Goal: Task Accomplishment & Management: Manage account settings

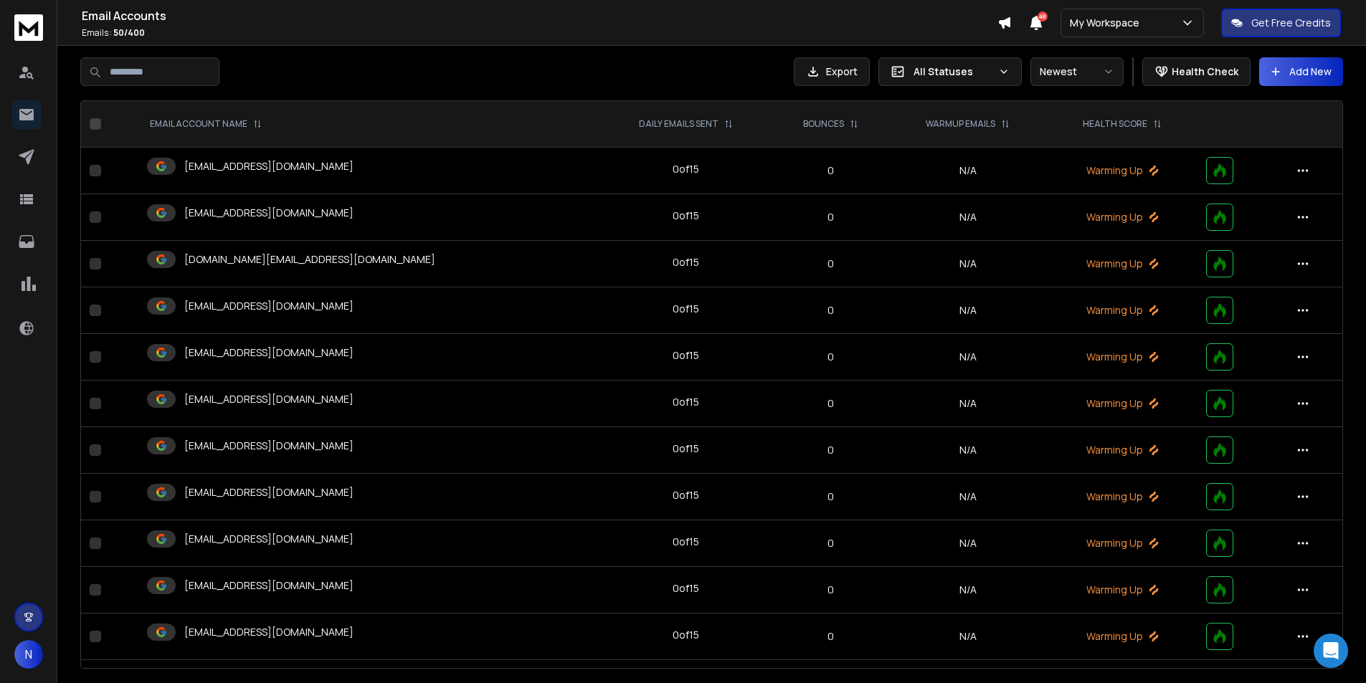
scroll to position [3, 0]
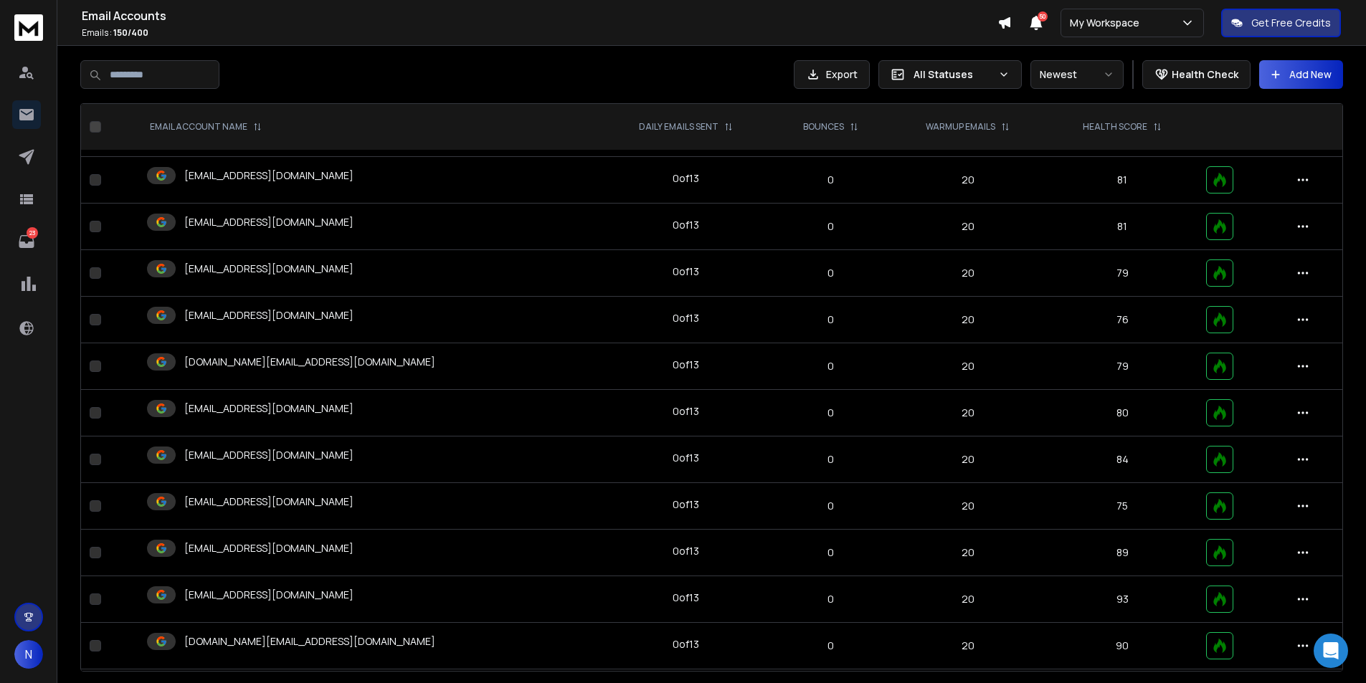
scroll to position [4676, 0]
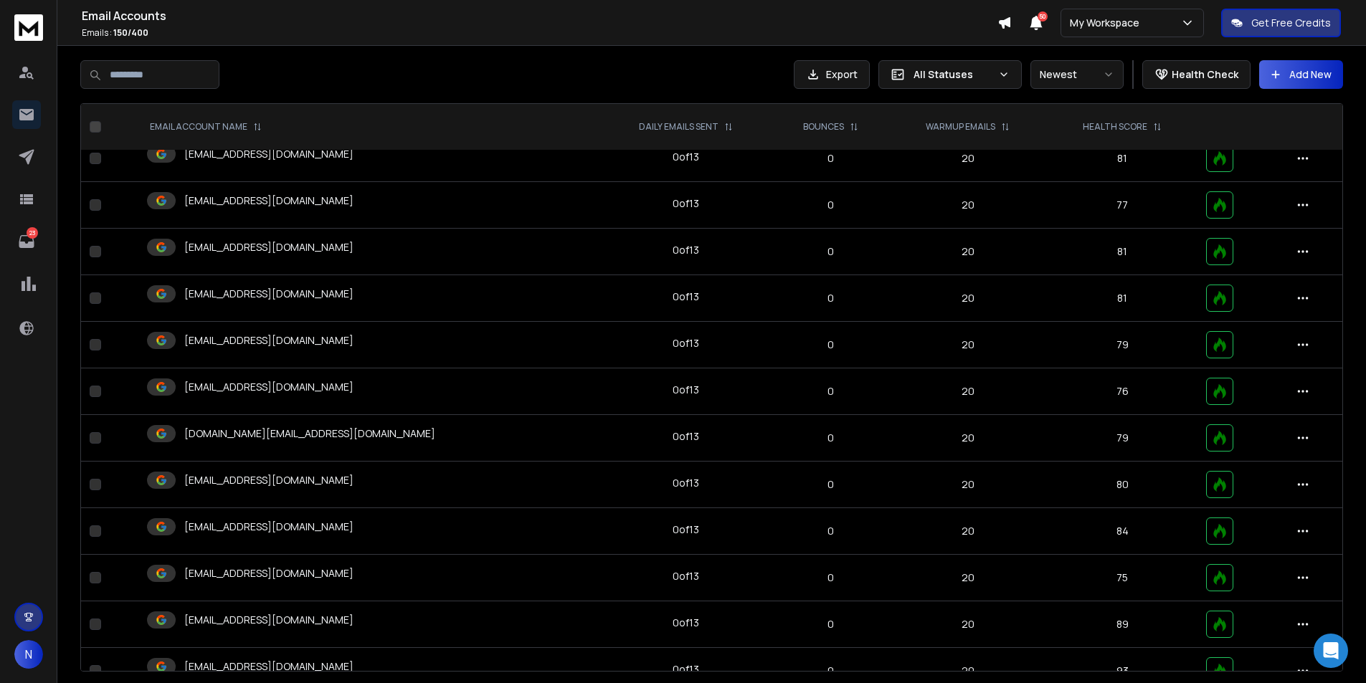
click at [707, 389] on td "0 of 13" at bounding box center [686, 387] width 174 height 37
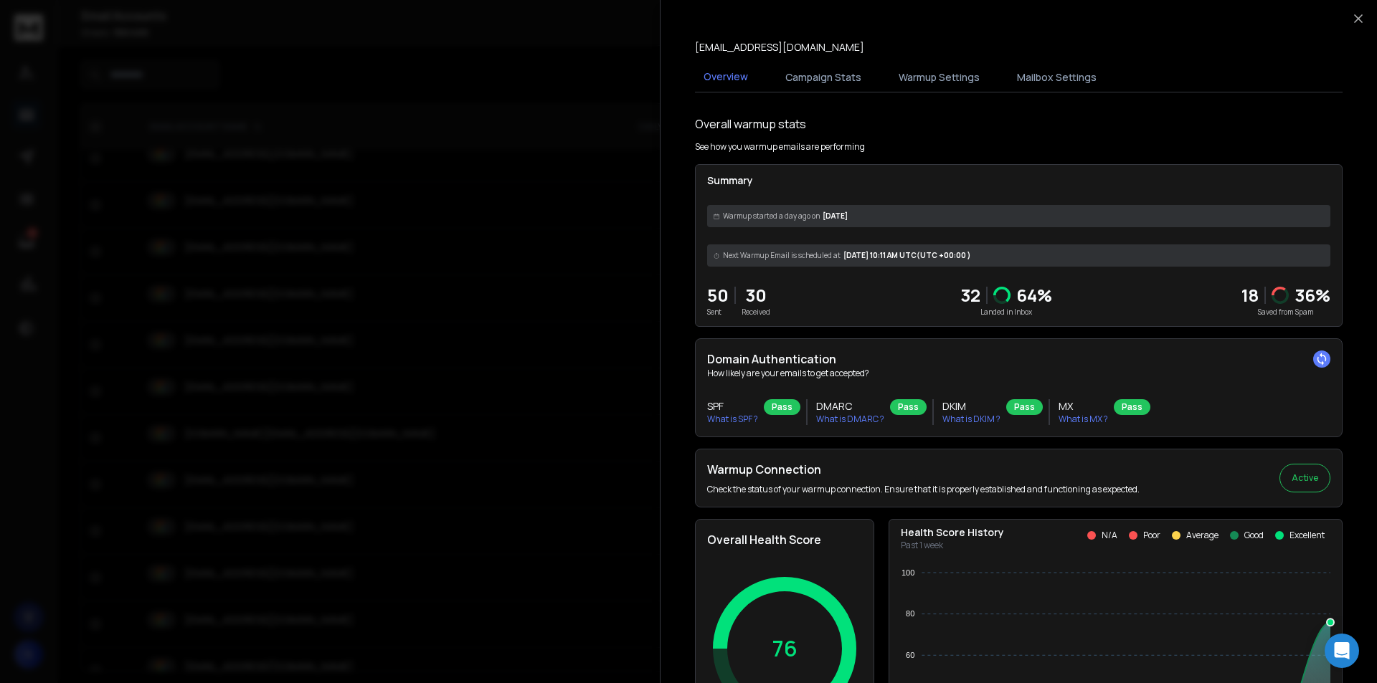
click at [1241, 302] on strong "18" at bounding box center [1249, 295] width 17 height 24
click at [566, 364] on div at bounding box center [688, 341] width 1377 height 683
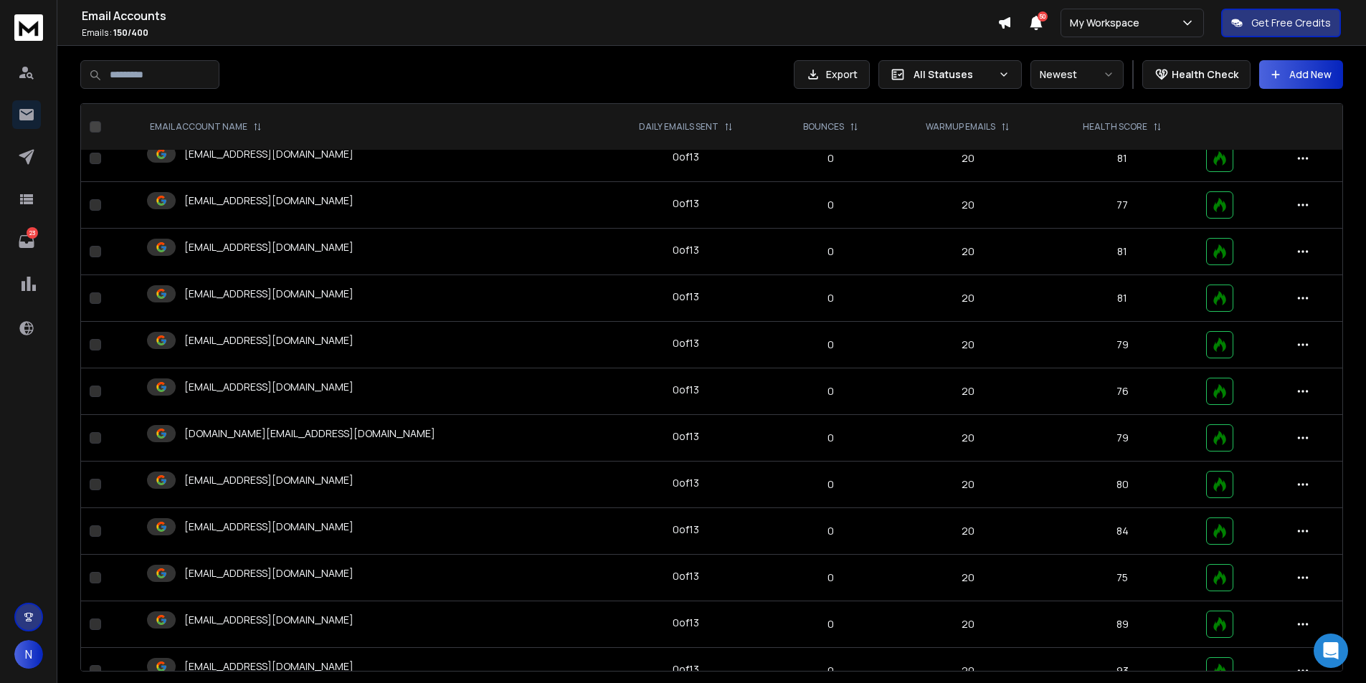
scroll to position [4820, 0]
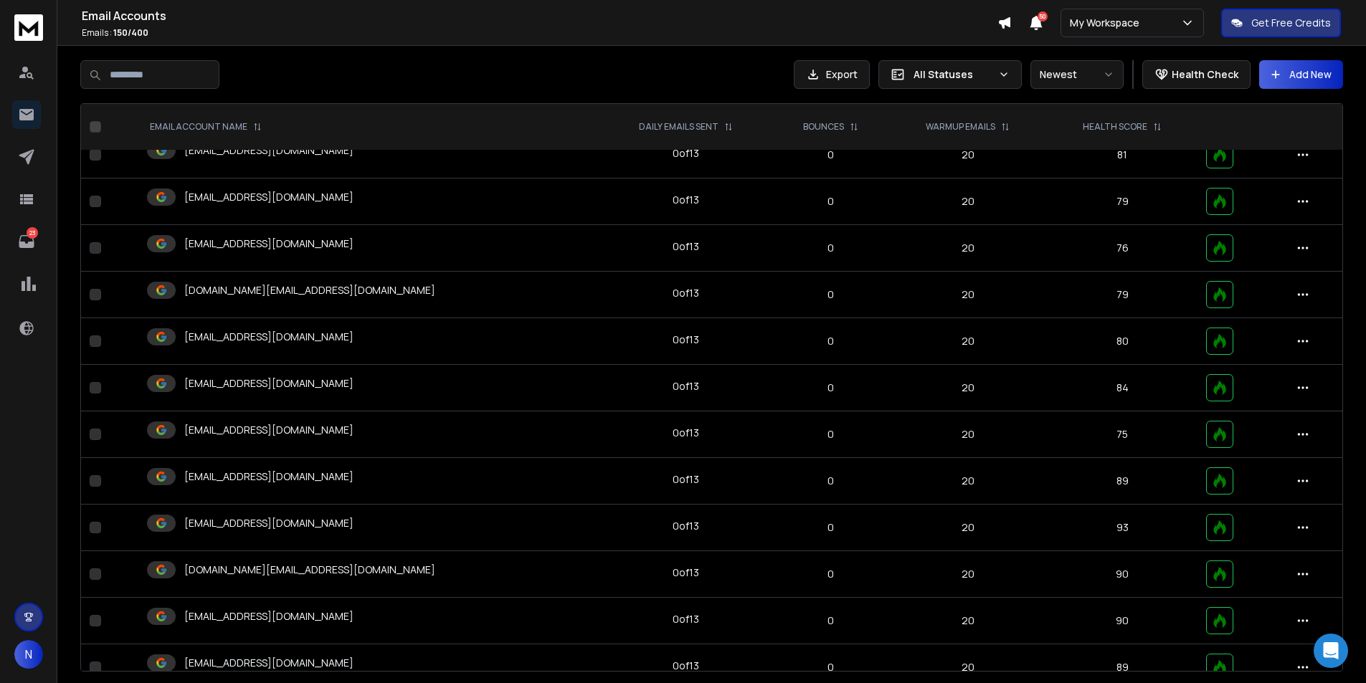
click at [888, 298] on td "20" at bounding box center [967, 295] width 158 height 47
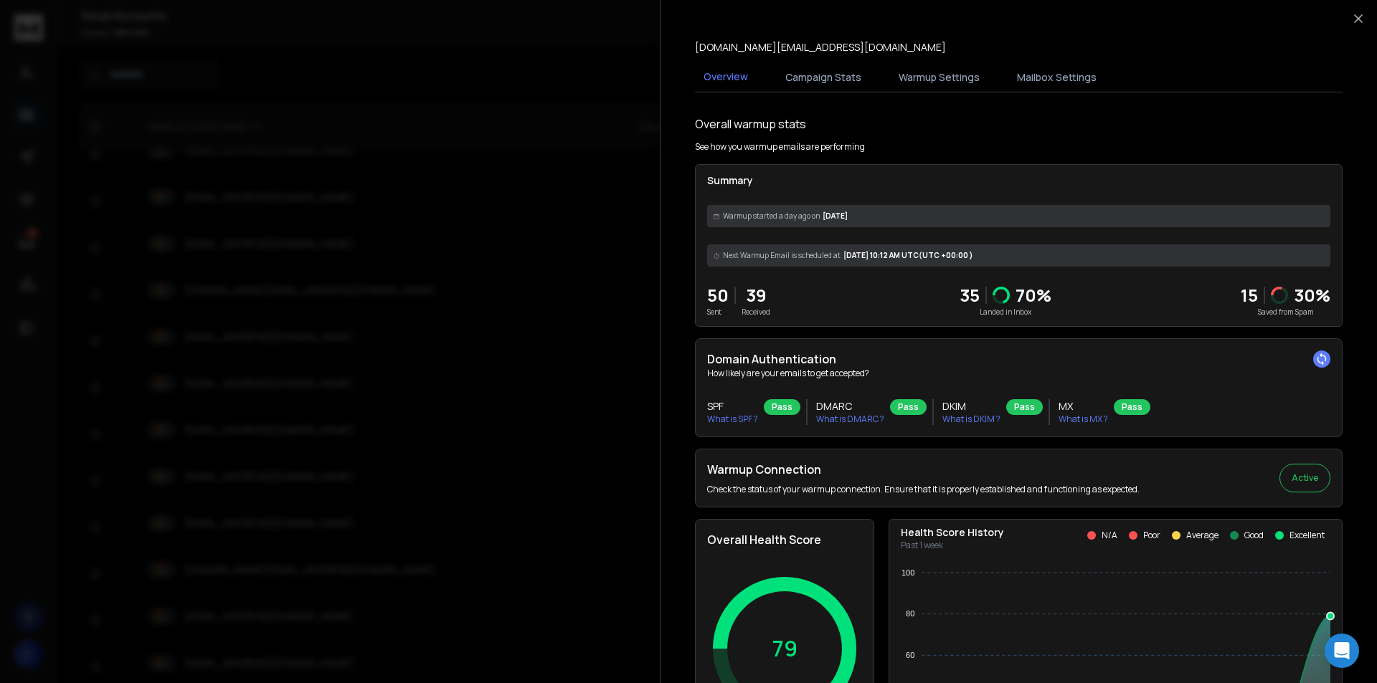
click at [523, 316] on div at bounding box center [688, 341] width 1377 height 683
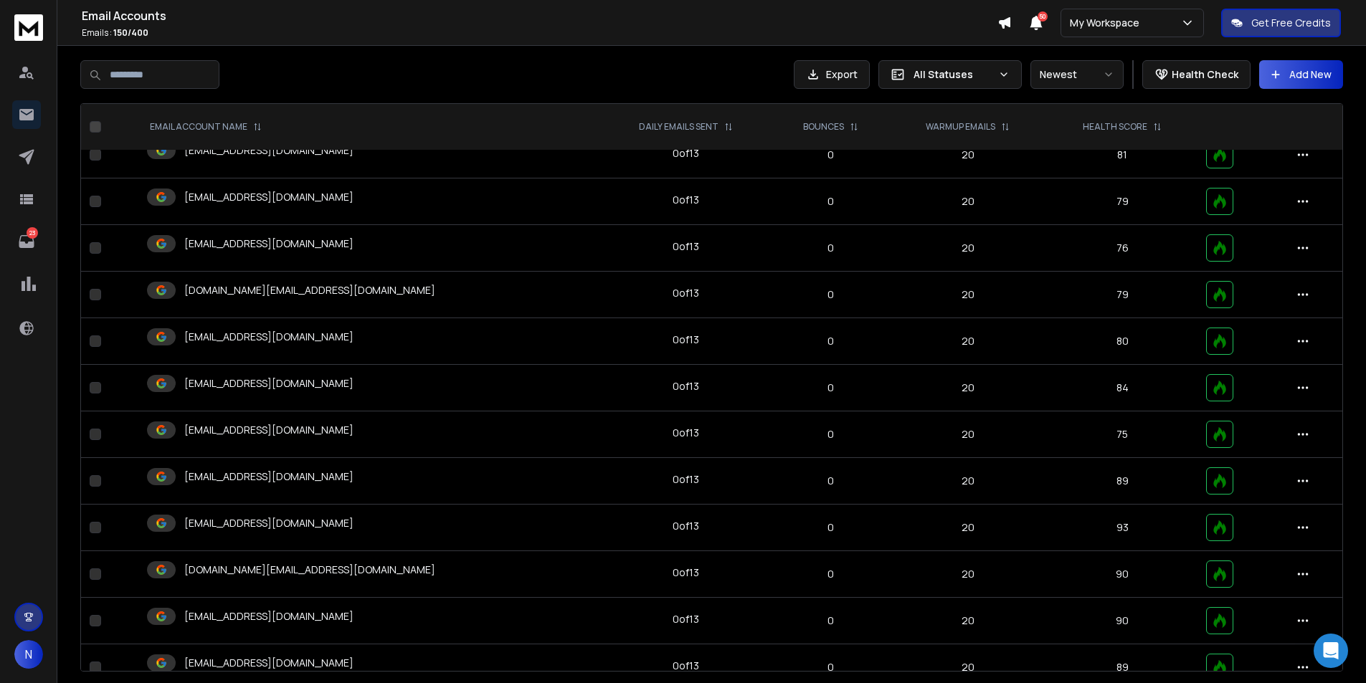
click at [557, 399] on td "[EMAIL_ADDRESS][DOMAIN_NAME]" at bounding box center [368, 388] width 461 height 47
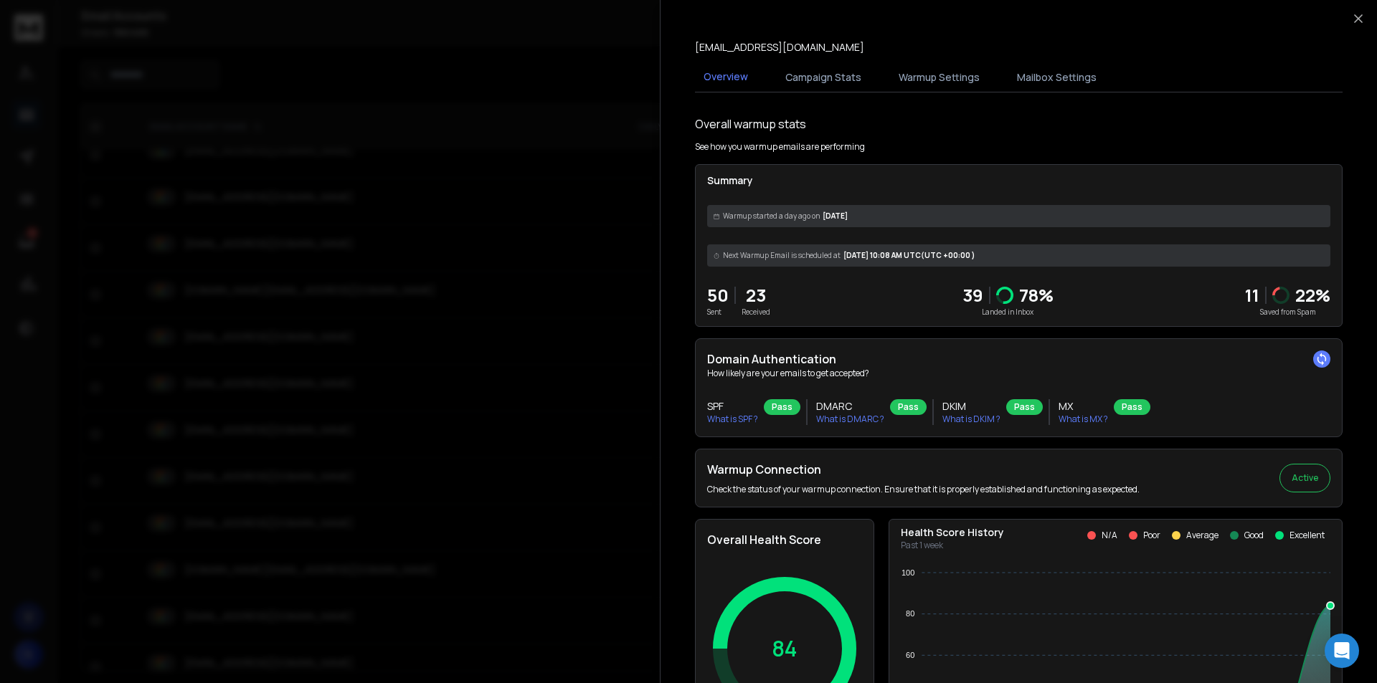
click at [542, 446] on div at bounding box center [688, 341] width 1377 height 683
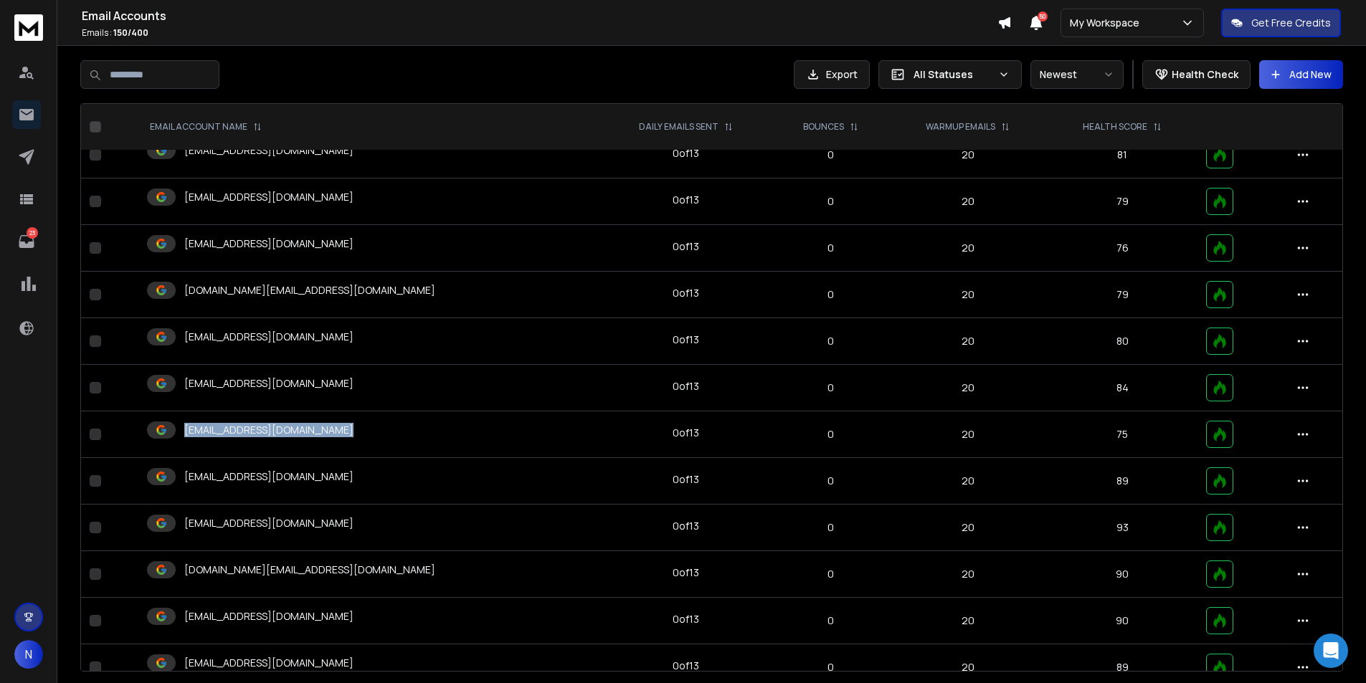
click at [542, 446] on td "[EMAIL_ADDRESS][DOMAIN_NAME]" at bounding box center [368, 435] width 461 height 47
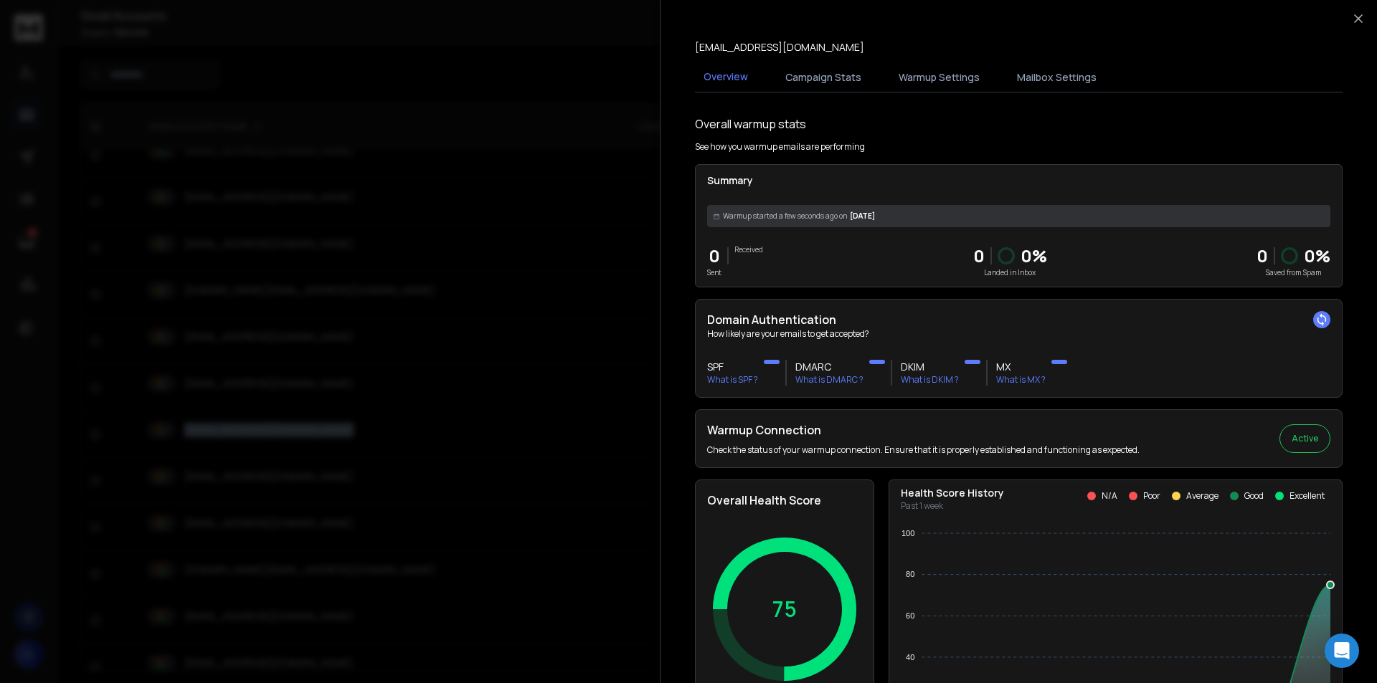
click at [471, 459] on div at bounding box center [688, 341] width 1377 height 683
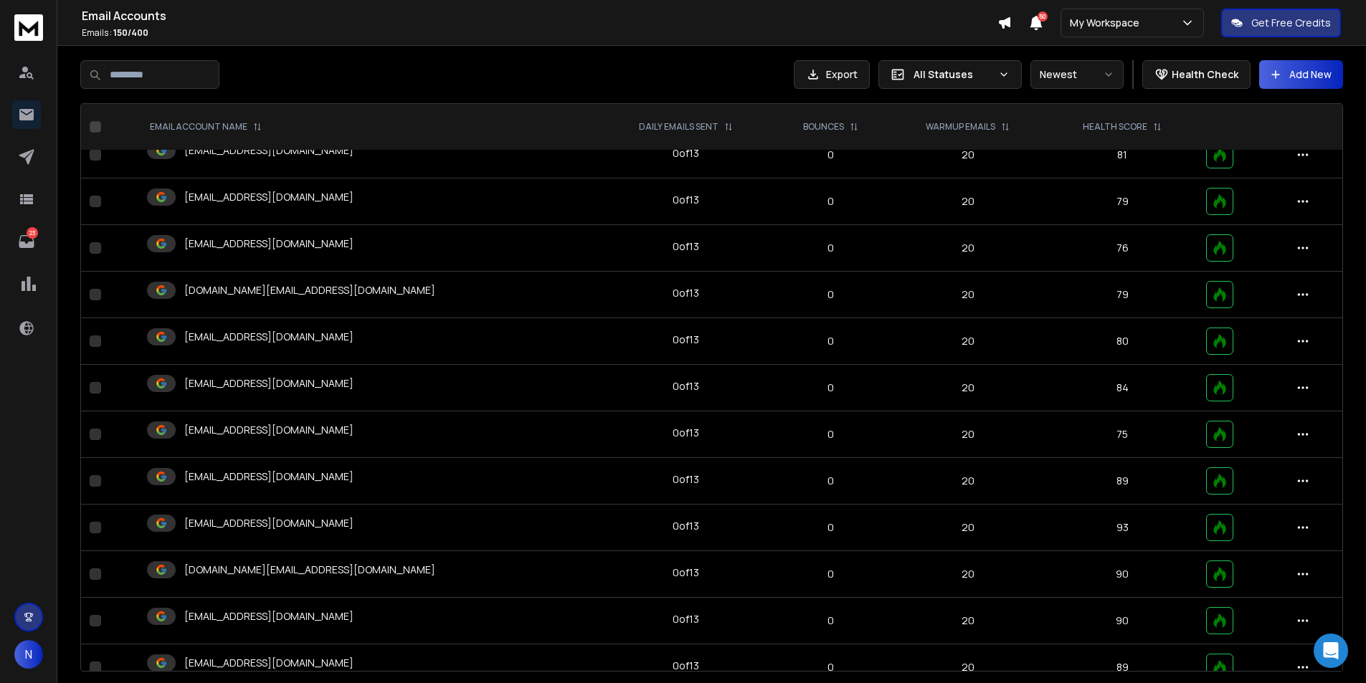
click at [476, 503] on td "[EMAIL_ADDRESS][DOMAIN_NAME]" at bounding box center [368, 481] width 461 height 47
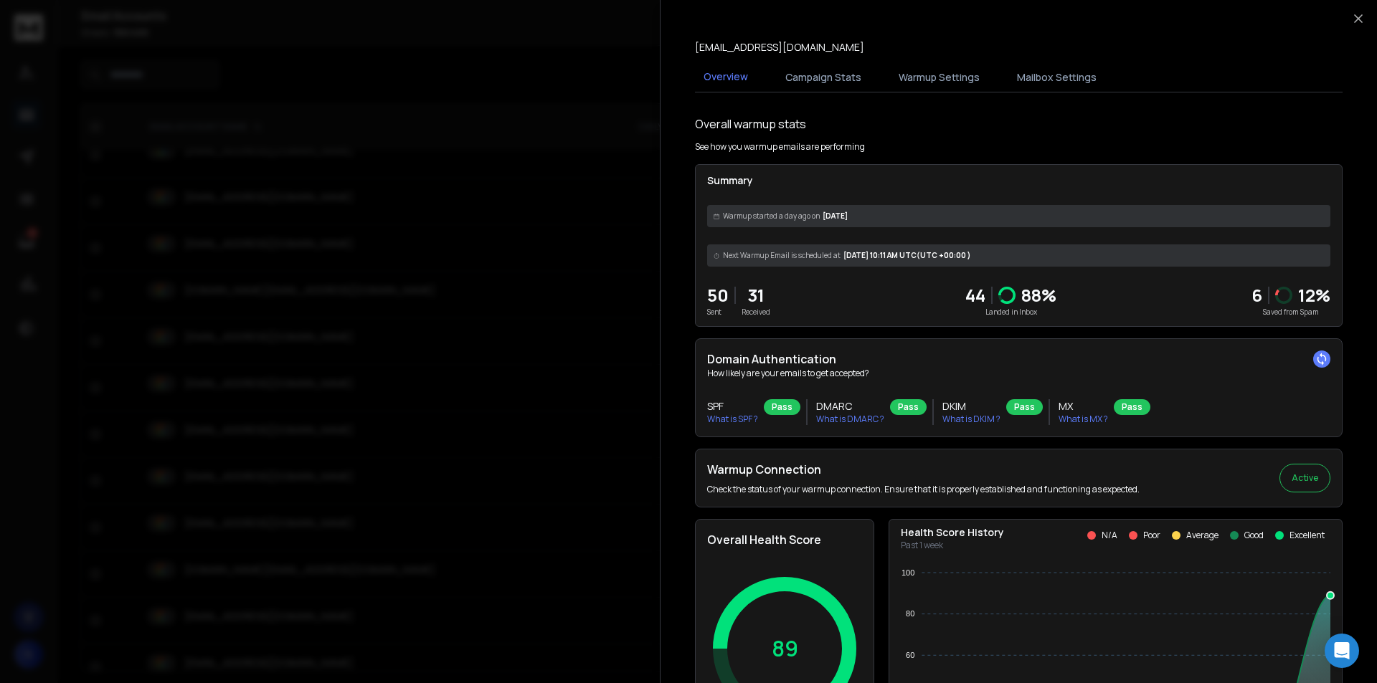
click at [461, 526] on div at bounding box center [688, 341] width 1377 height 683
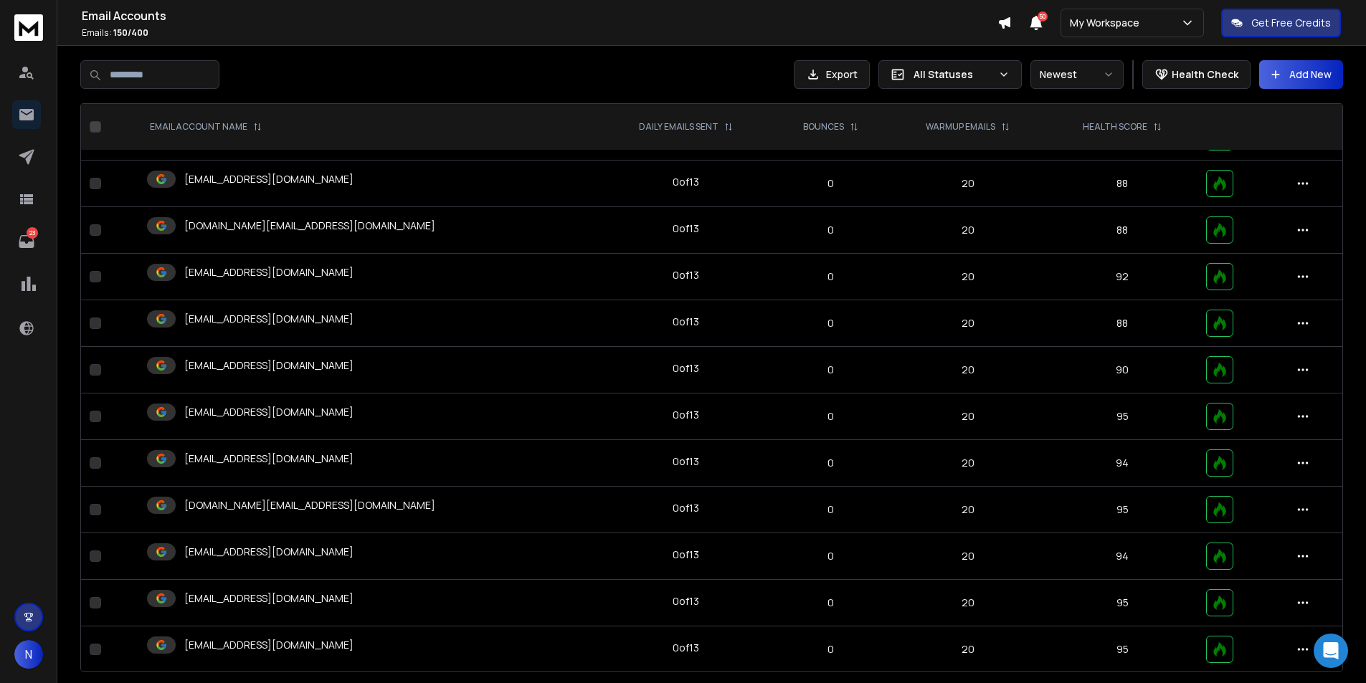
scroll to position [5752, 0]
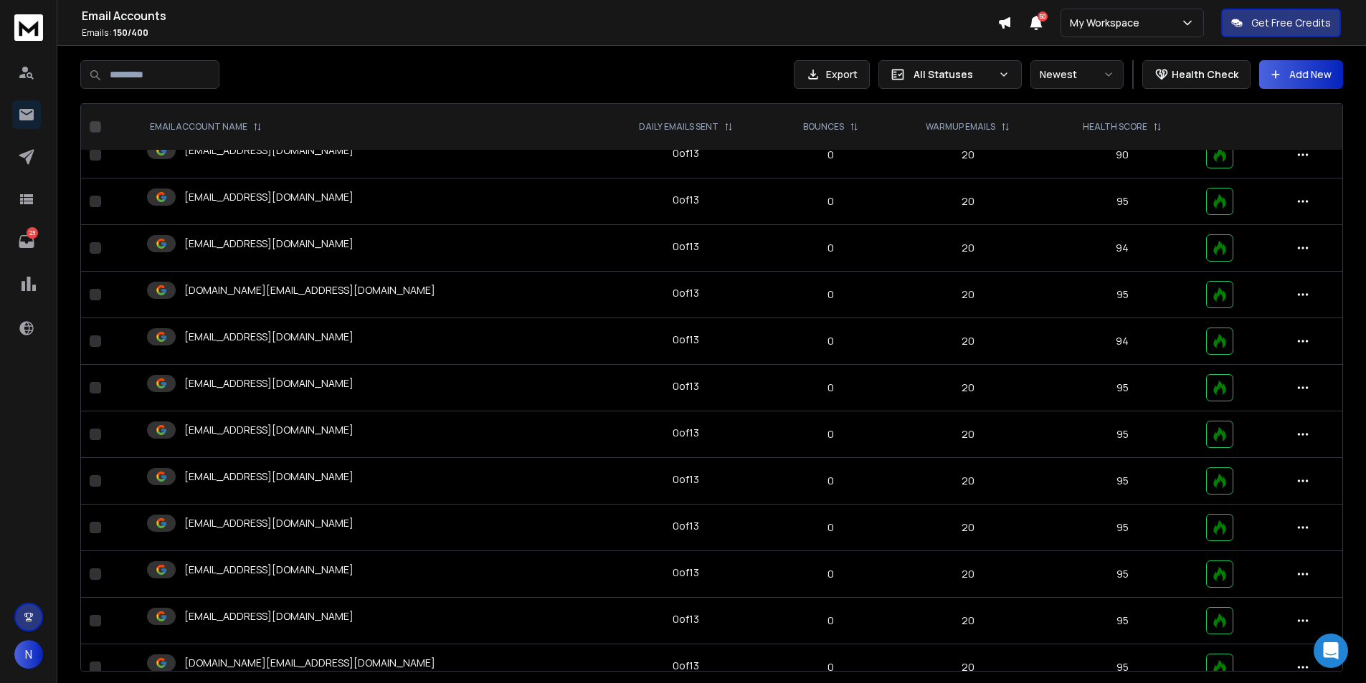
click at [440, 516] on div "[EMAIL_ADDRESS][DOMAIN_NAME]" at bounding box center [369, 523] width 444 height 17
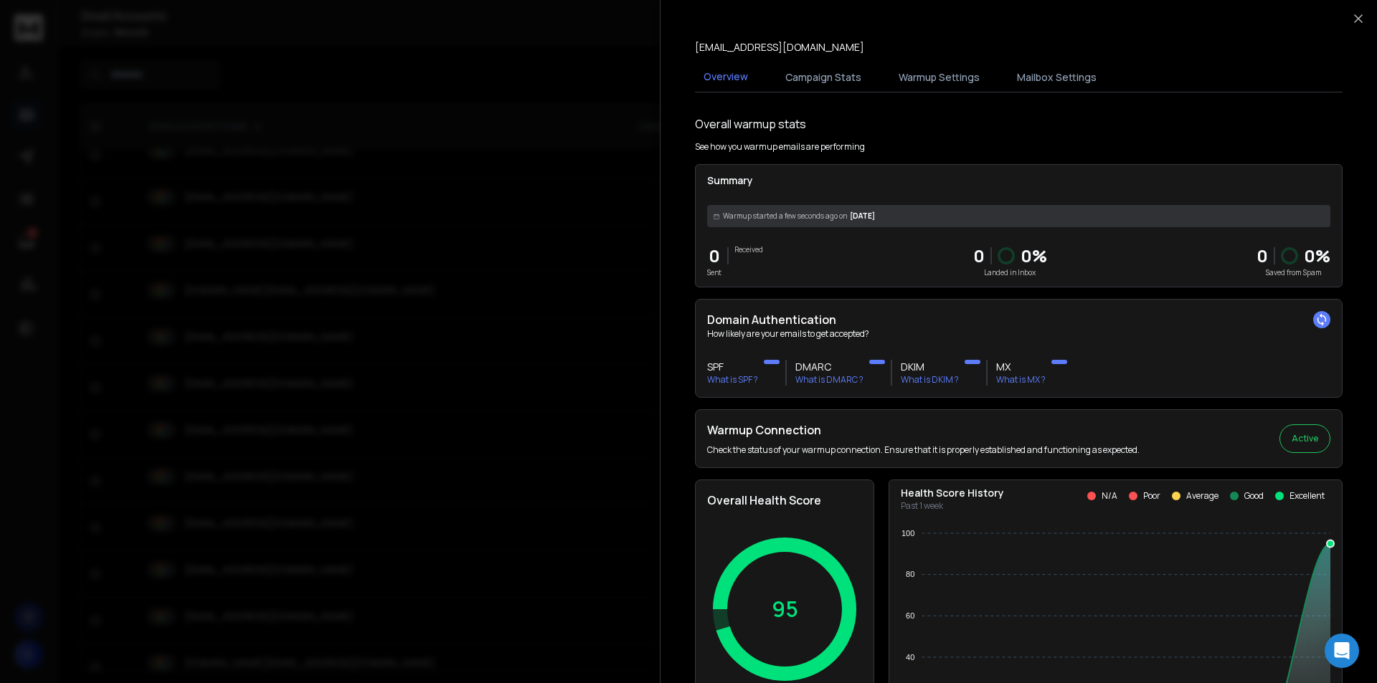
click at [433, 518] on div at bounding box center [688, 341] width 1377 height 683
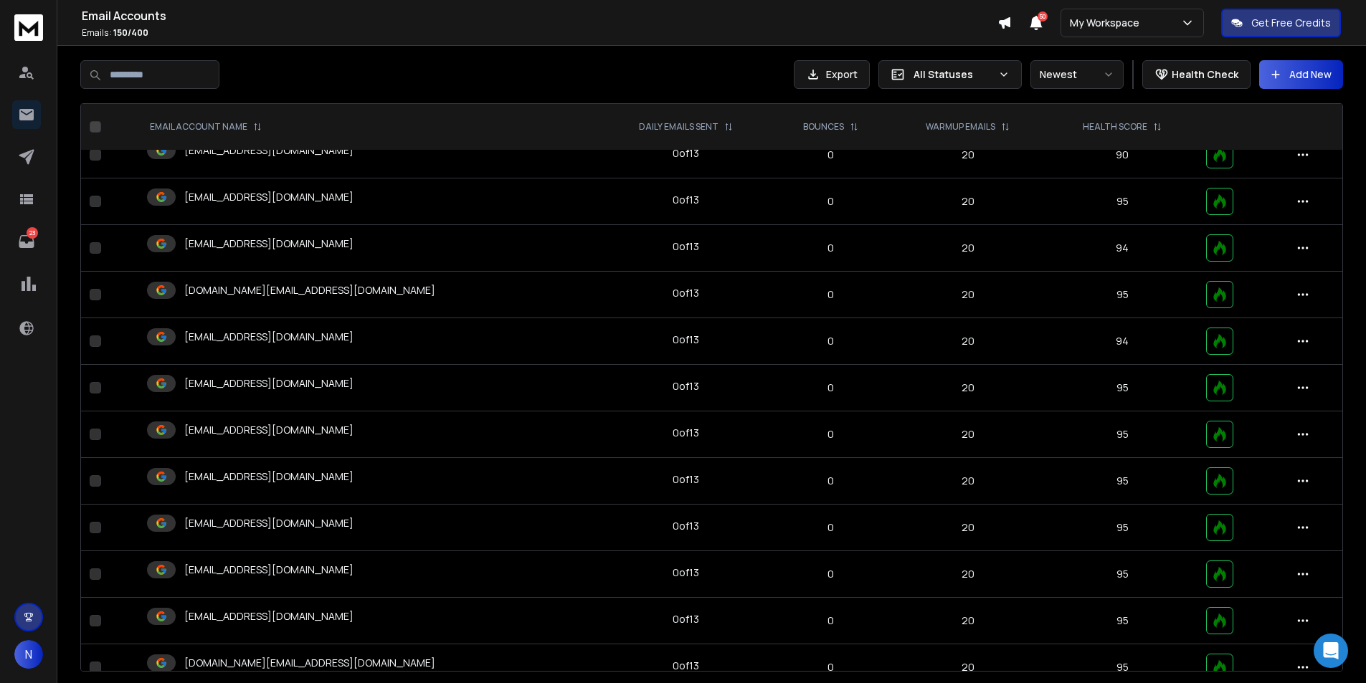
click at [550, 196] on div "[EMAIL_ADDRESS][DOMAIN_NAME]" at bounding box center [369, 197] width 444 height 17
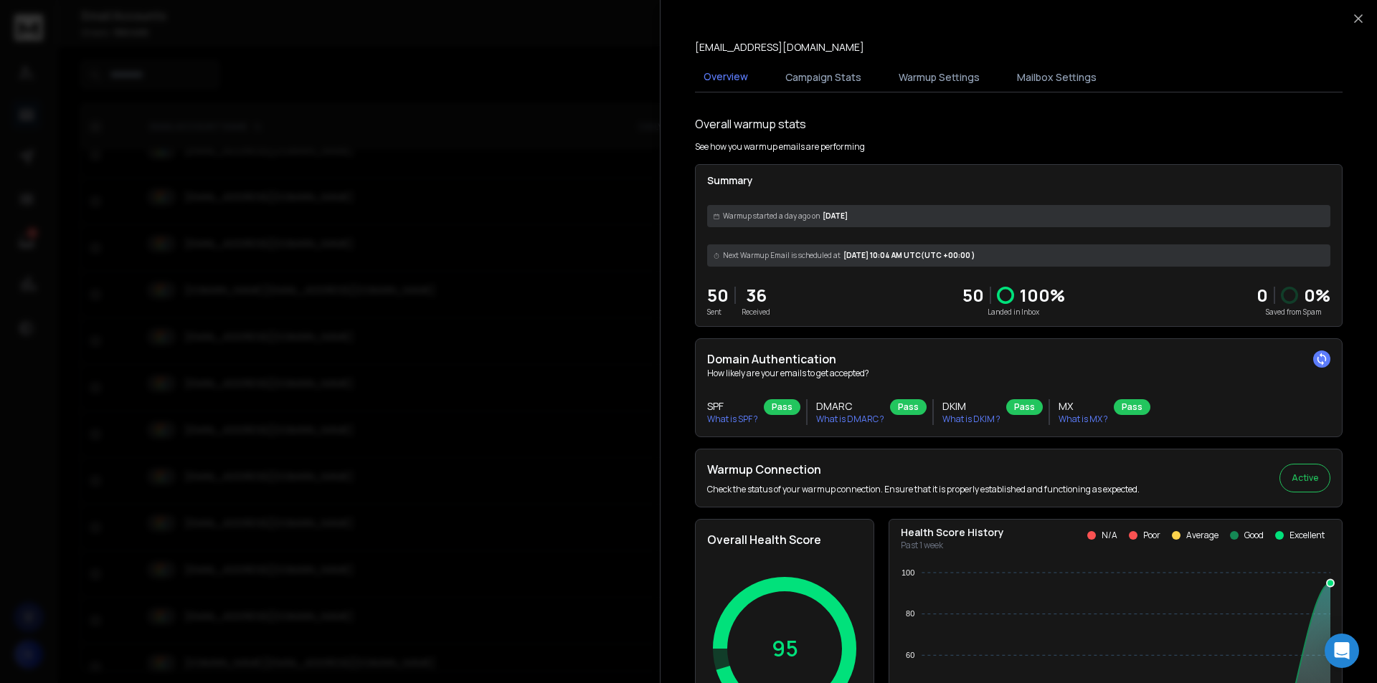
click at [523, 198] on div at bounding box center [688, 341] width 1377 height 683
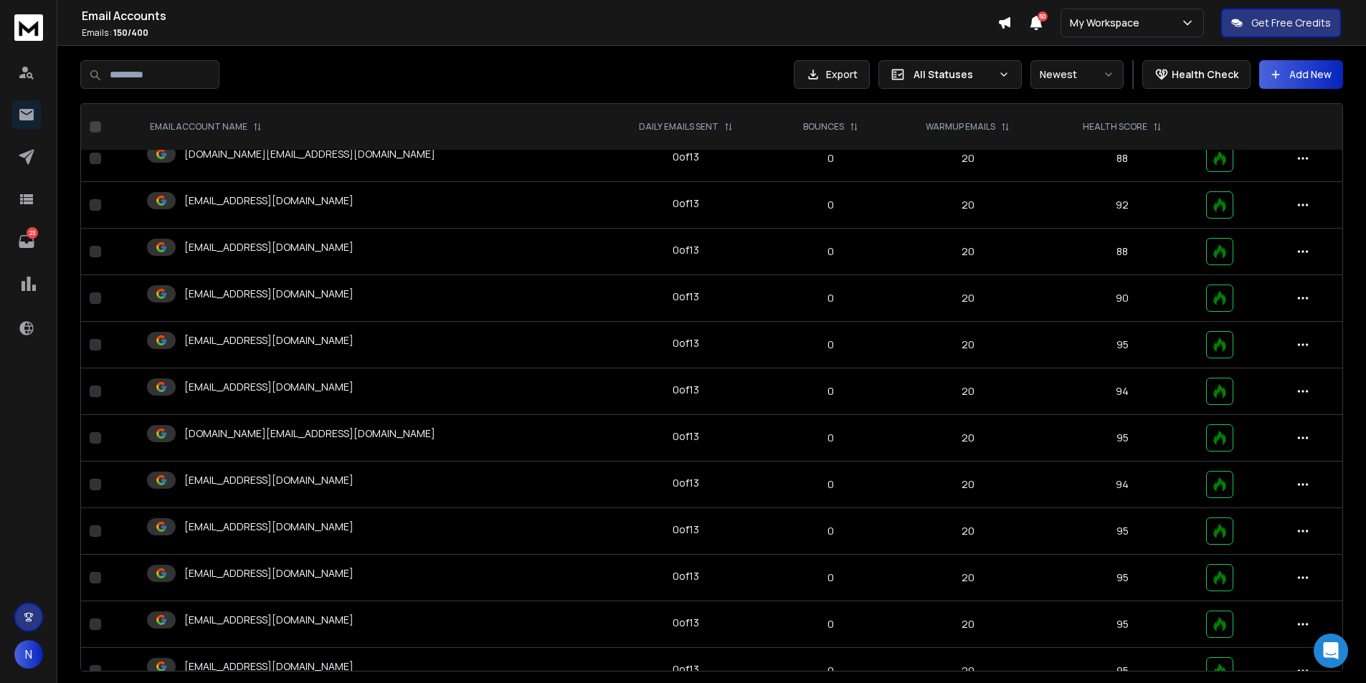
scroll to position [5465, 0]
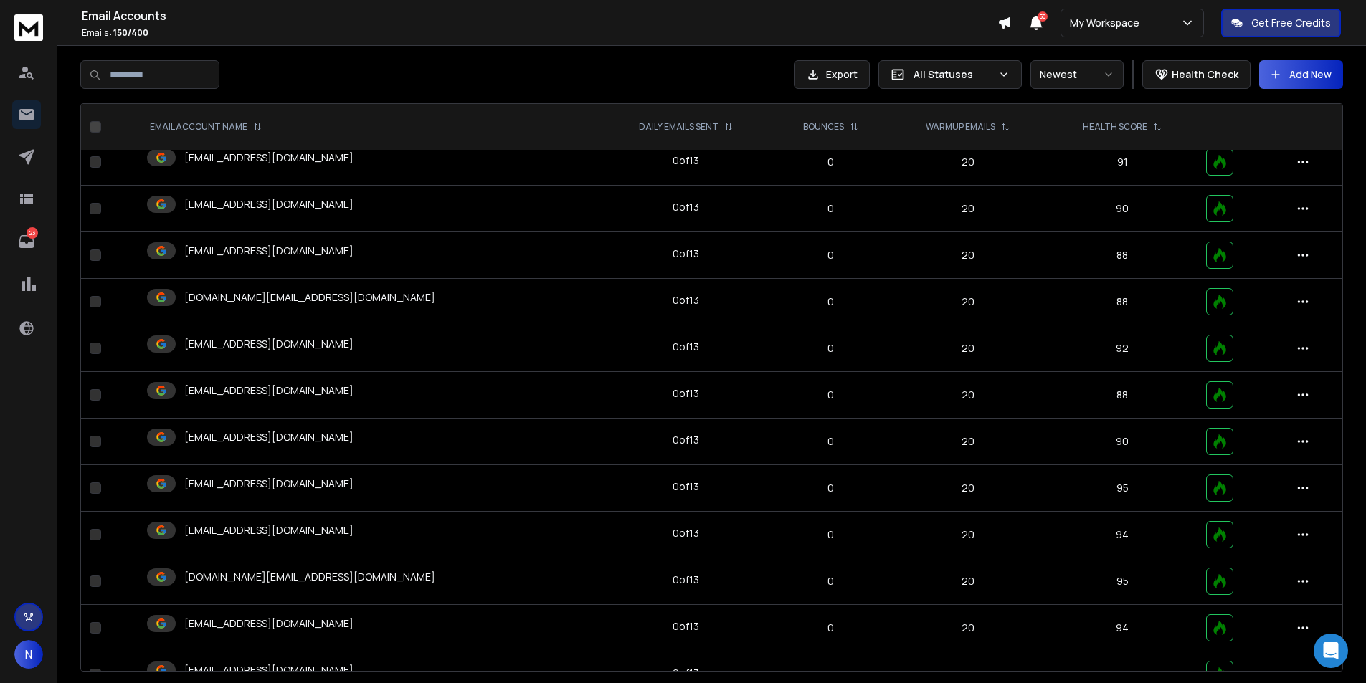
click at [599, 257] on td "0 of 13" at bounding box center [686, 250] width 174 height 37
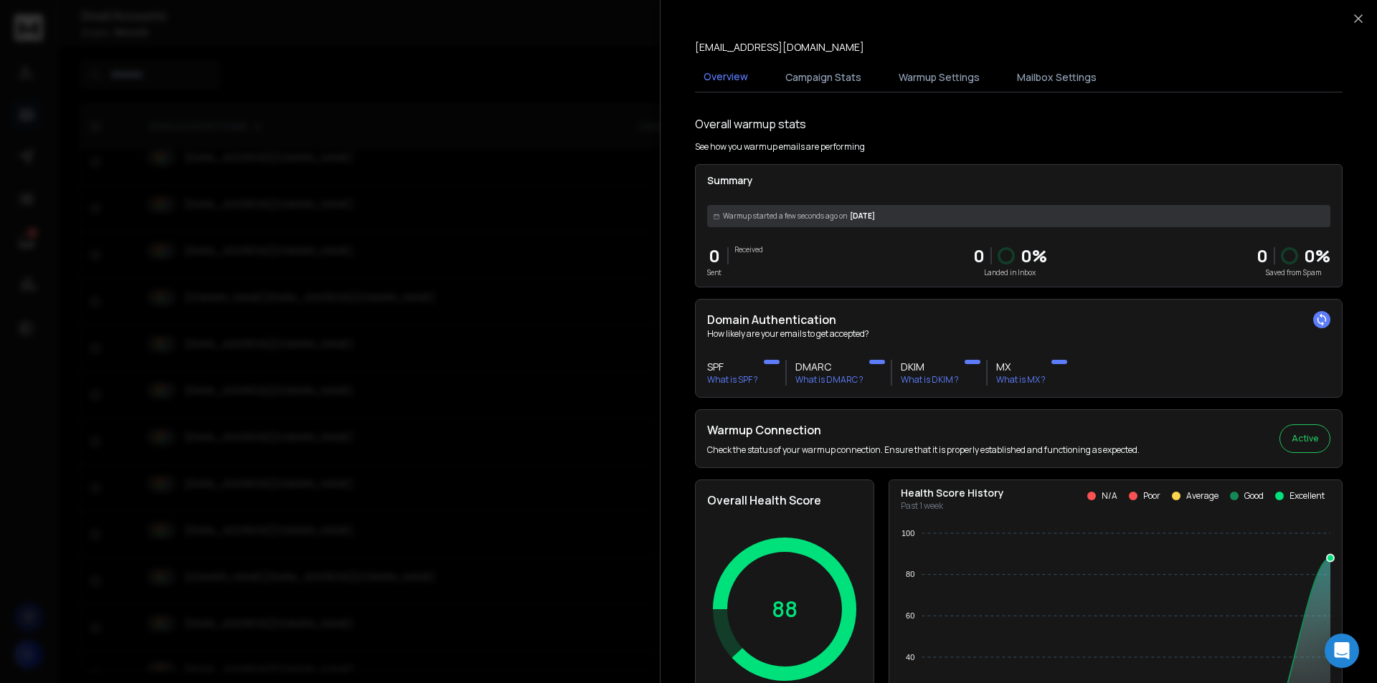
click at [584, 258] on div at bounding box center [688, 341] width 1377 height 683
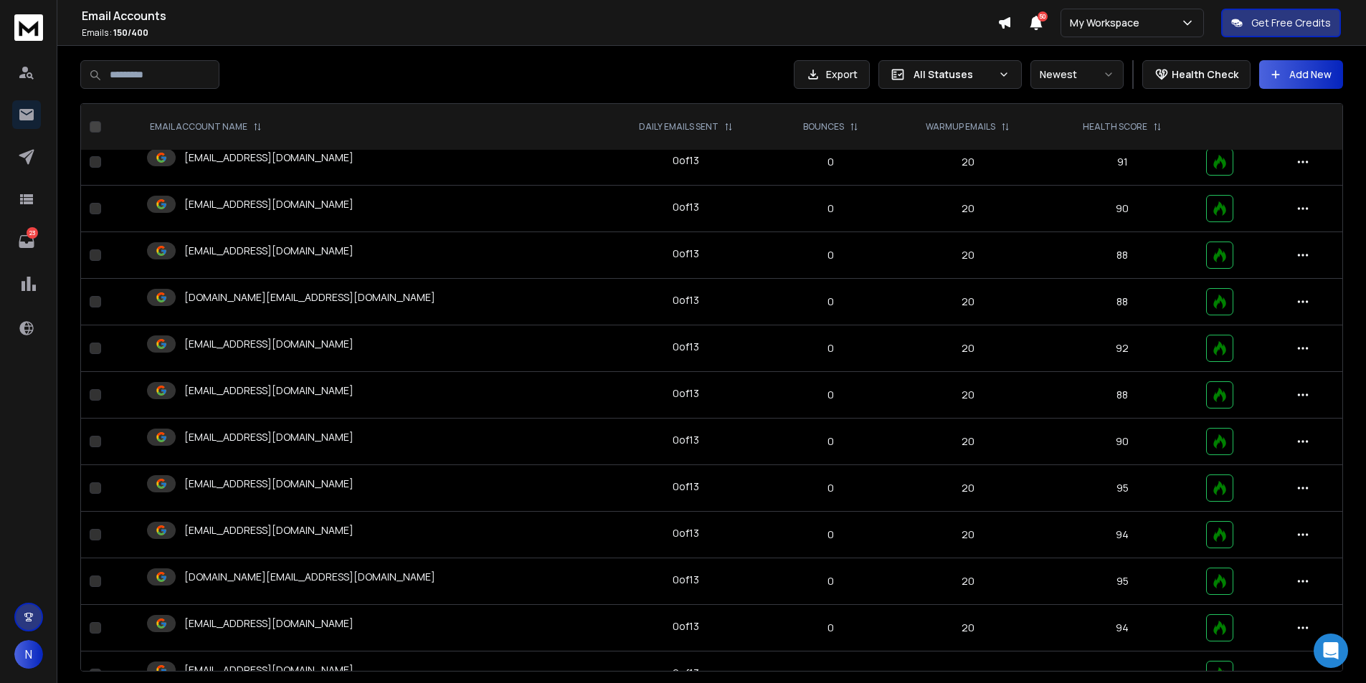
click at [561, 214] on td "[EMAIL_ADDRESS][DOMAIN_NAME]" at bounding box center [368, 209] width 461 height 47
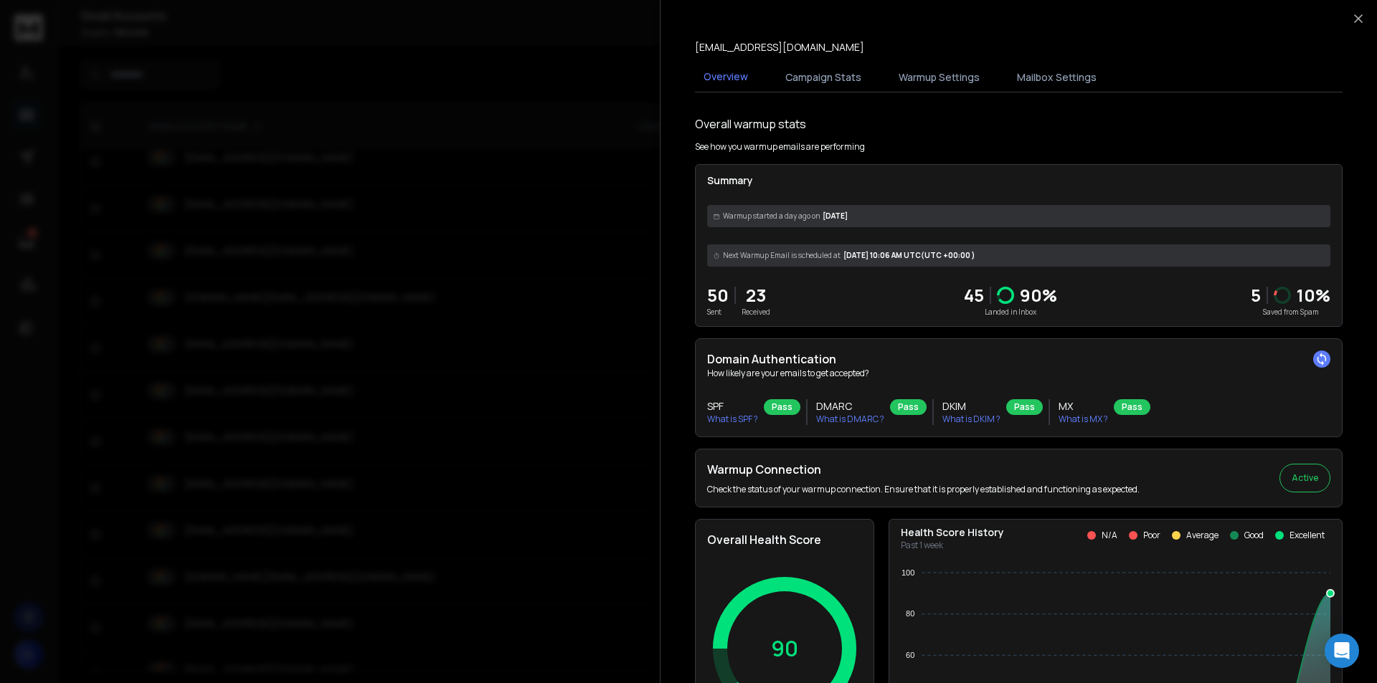
click at [563, 232] on div at bounding box center [688, 341] width 1377 height 683
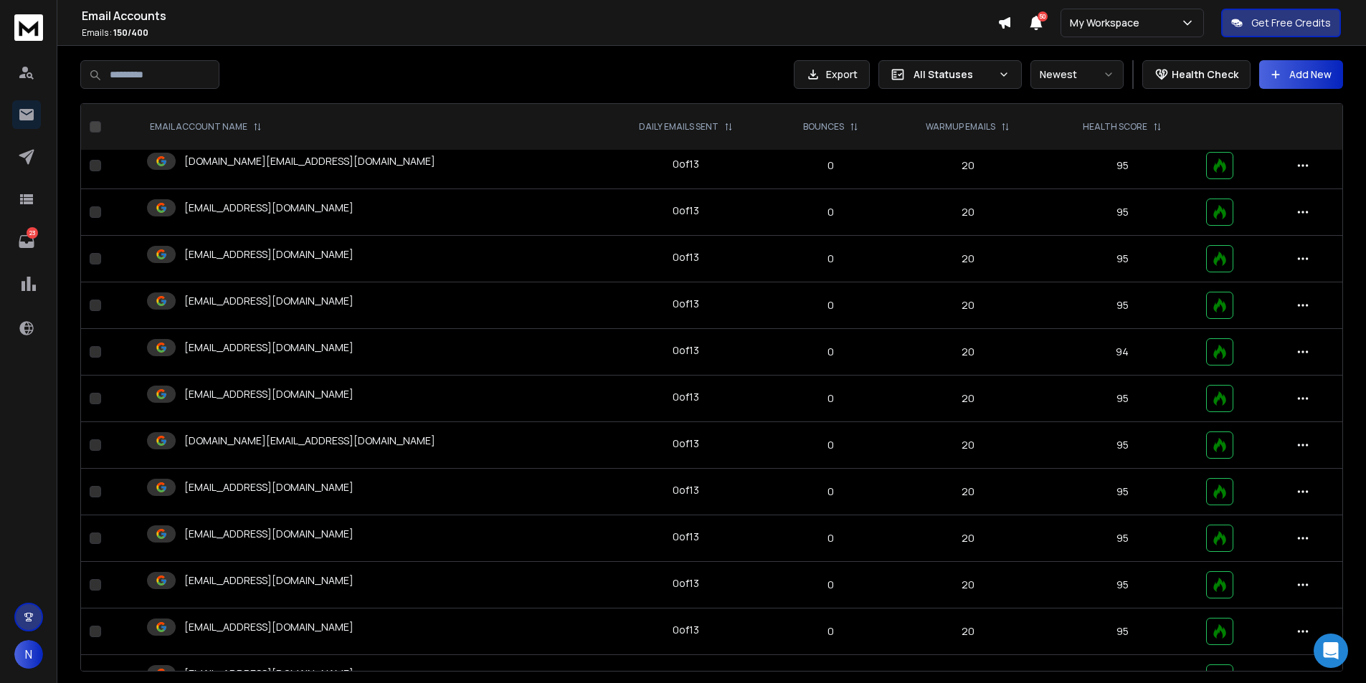
scroll to position [6469, 0]
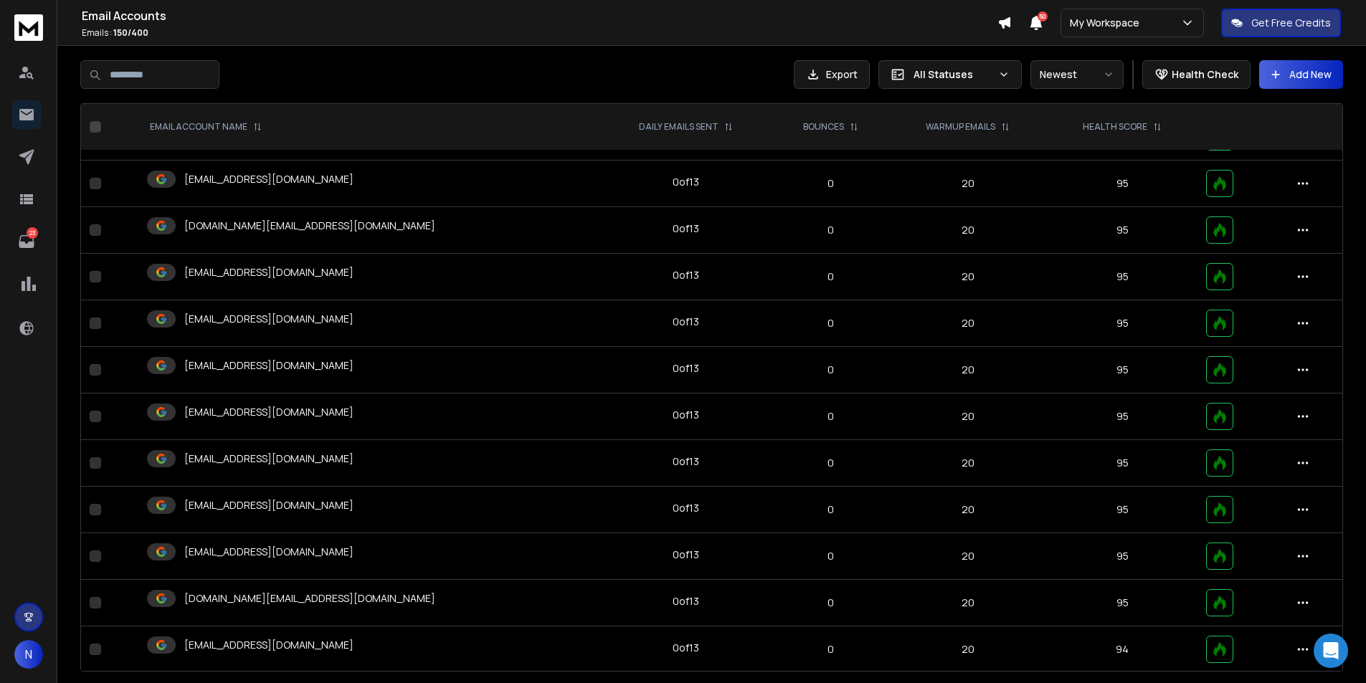
click at [511, 355] on td "[EMAIL_ADDRESS][DOMAIN_NAME]" at bounding box center [368, 370] width 461 height 47
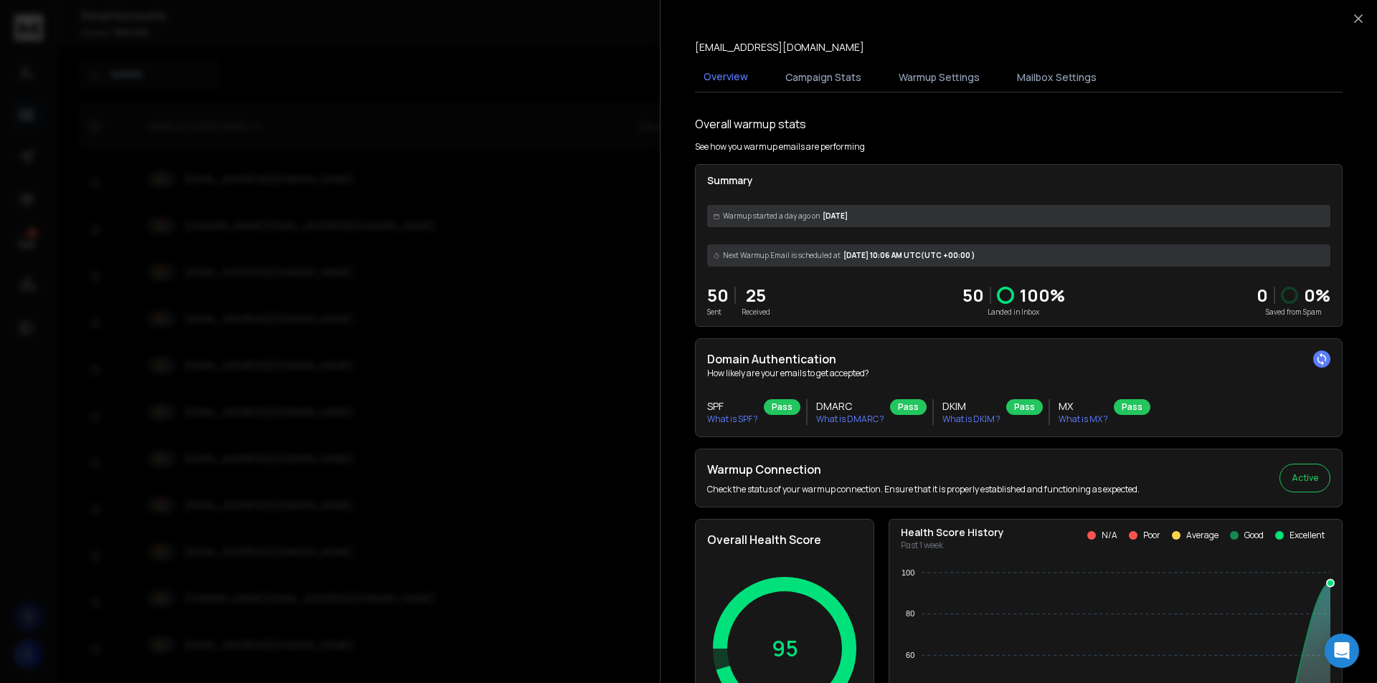
click at [521, 393] on div at bounding box center [688, 341] width 1377 height 683
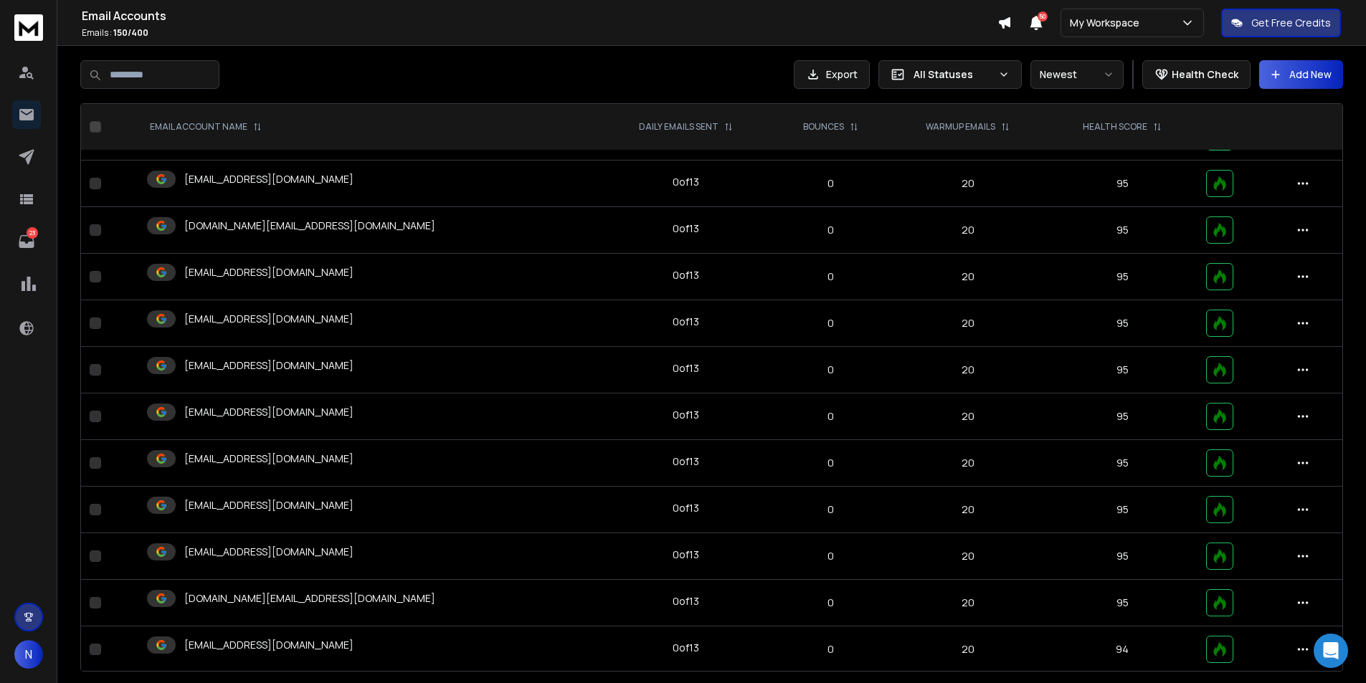
scroll to position [6505, 0]
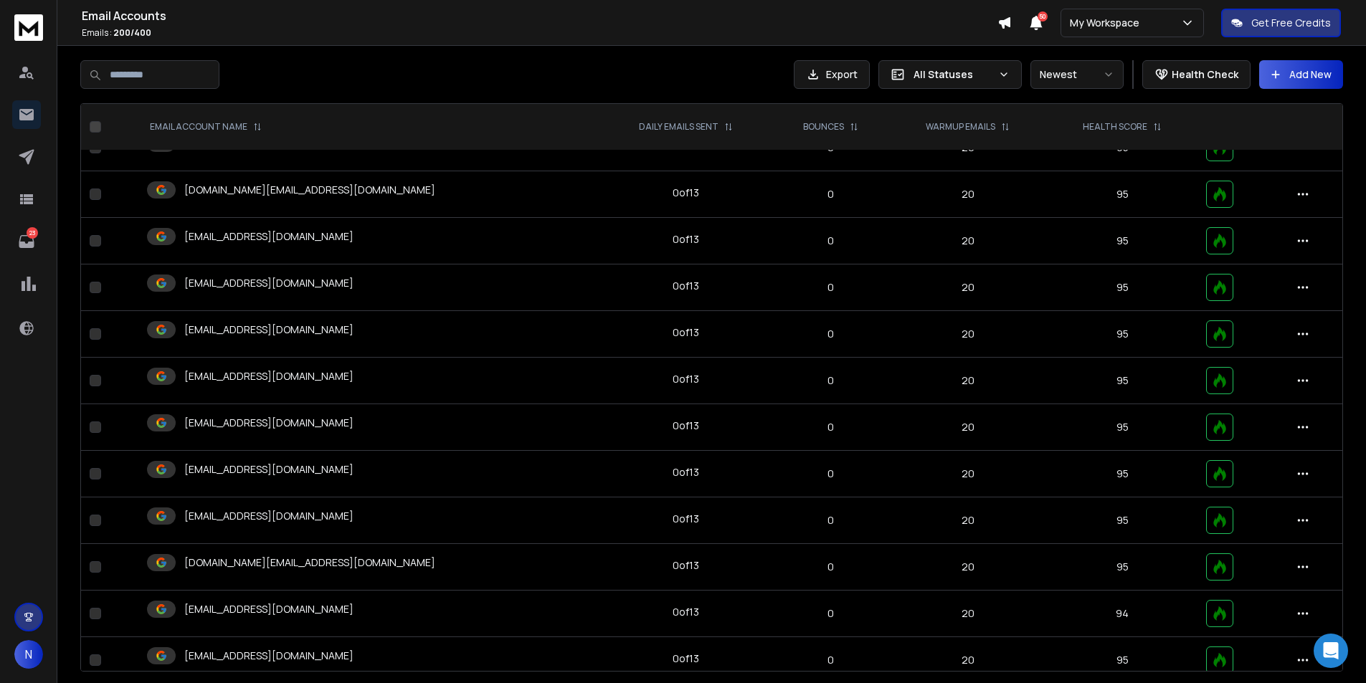
click at [521, 395] on td "[EMAIL_ADDRESS][DOMAIN_NAME]" at bounding box center [368, 381] width 461 height 47
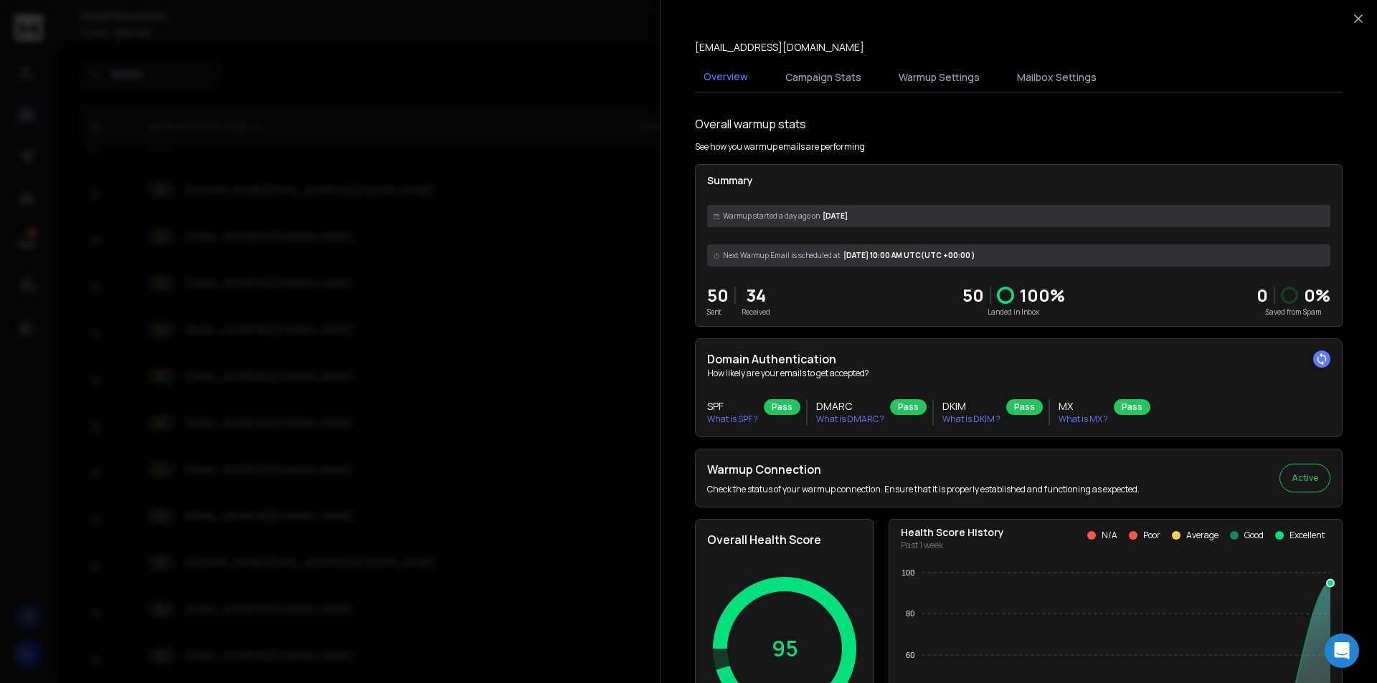
click at [513, 404] on div at bounding box center [688, 341] width 1377 height 683
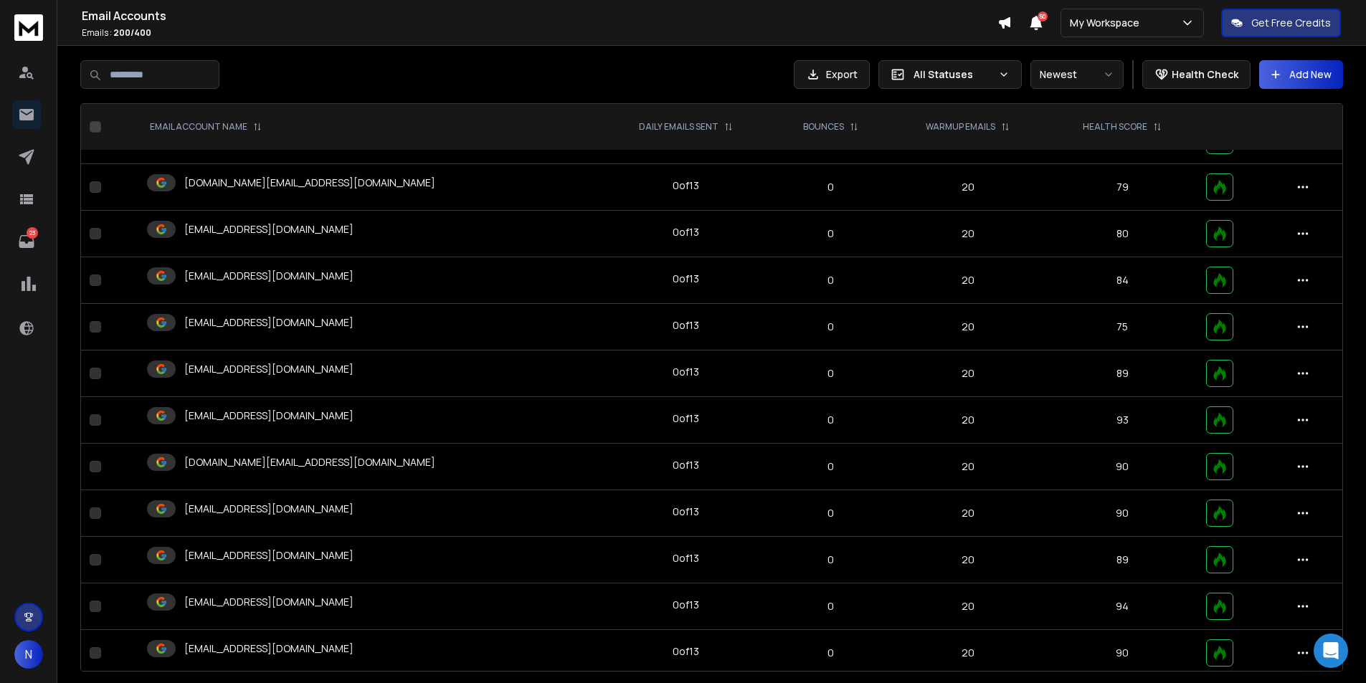
scroll to position [4855, 0]
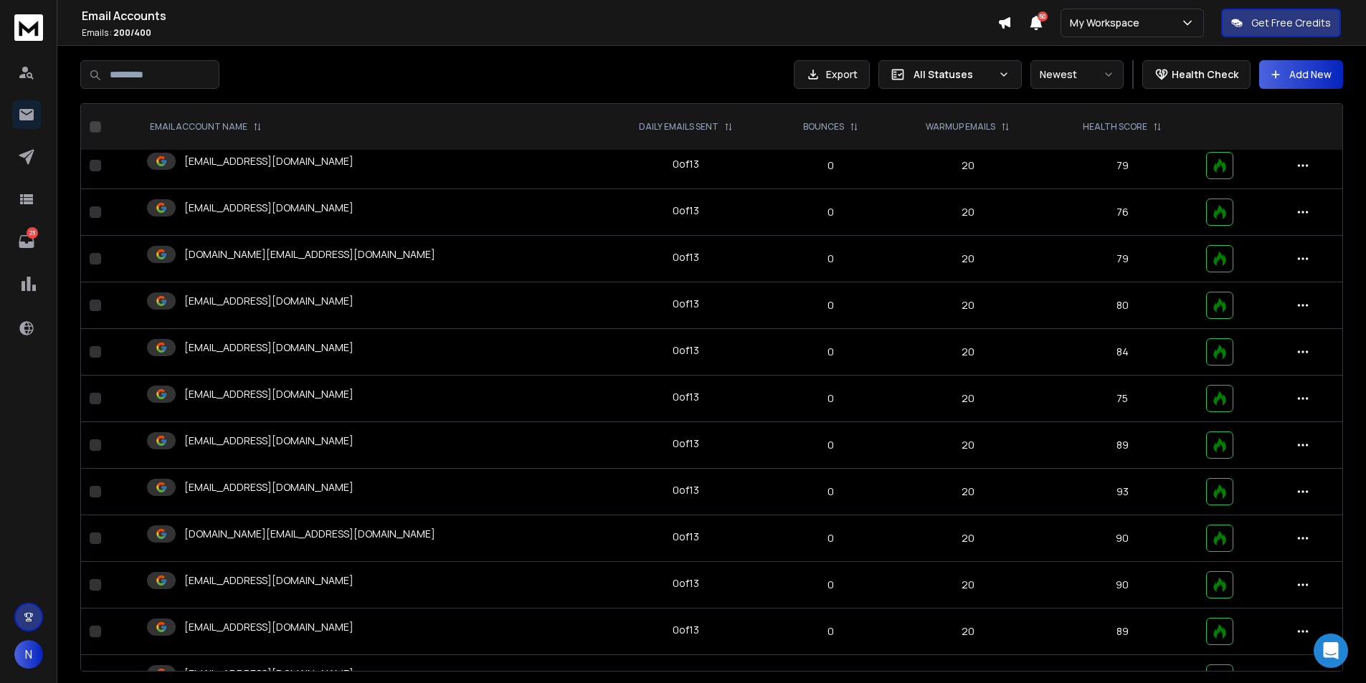
click at [303, 259] on p "[DOMAIN_NAME][EMAIL_ADDRESS][DOMAIN_NAME]" at bounding box center [309, 254] width 251 height 14
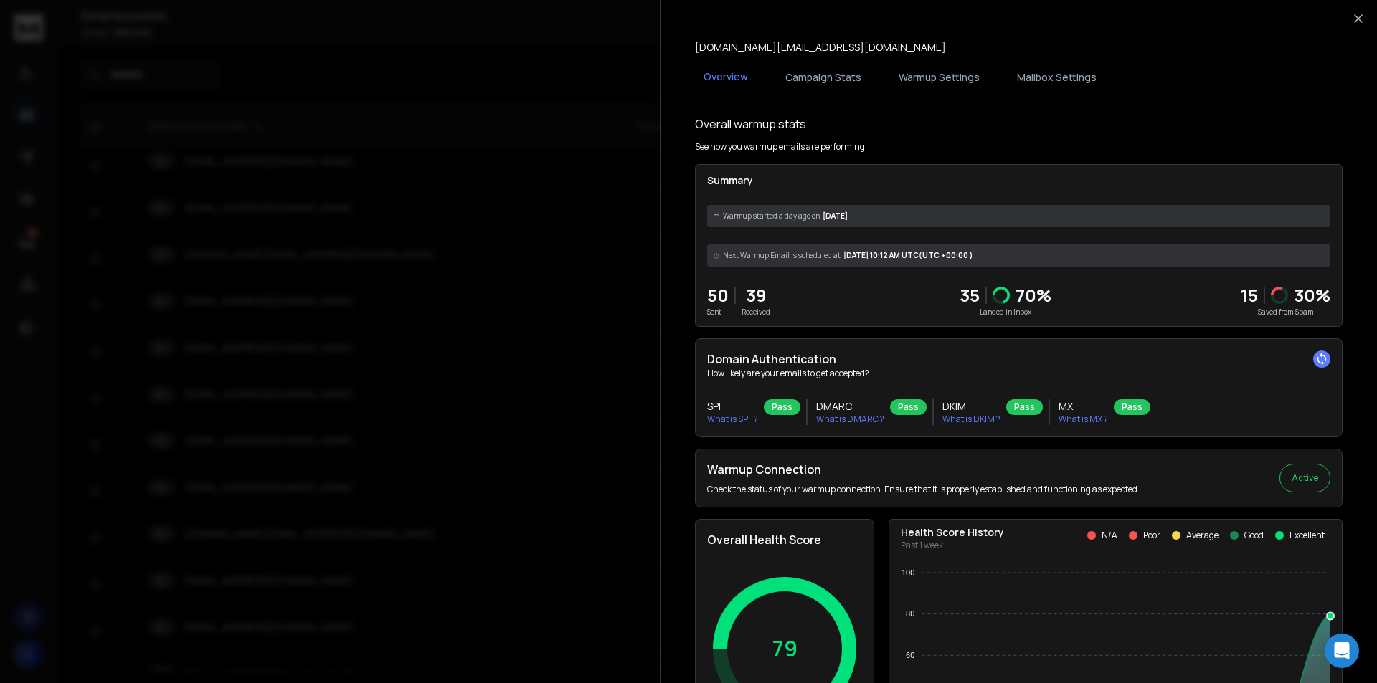
click at [448, 463] on div at bounding box center [688, 341] width 1377 height 683
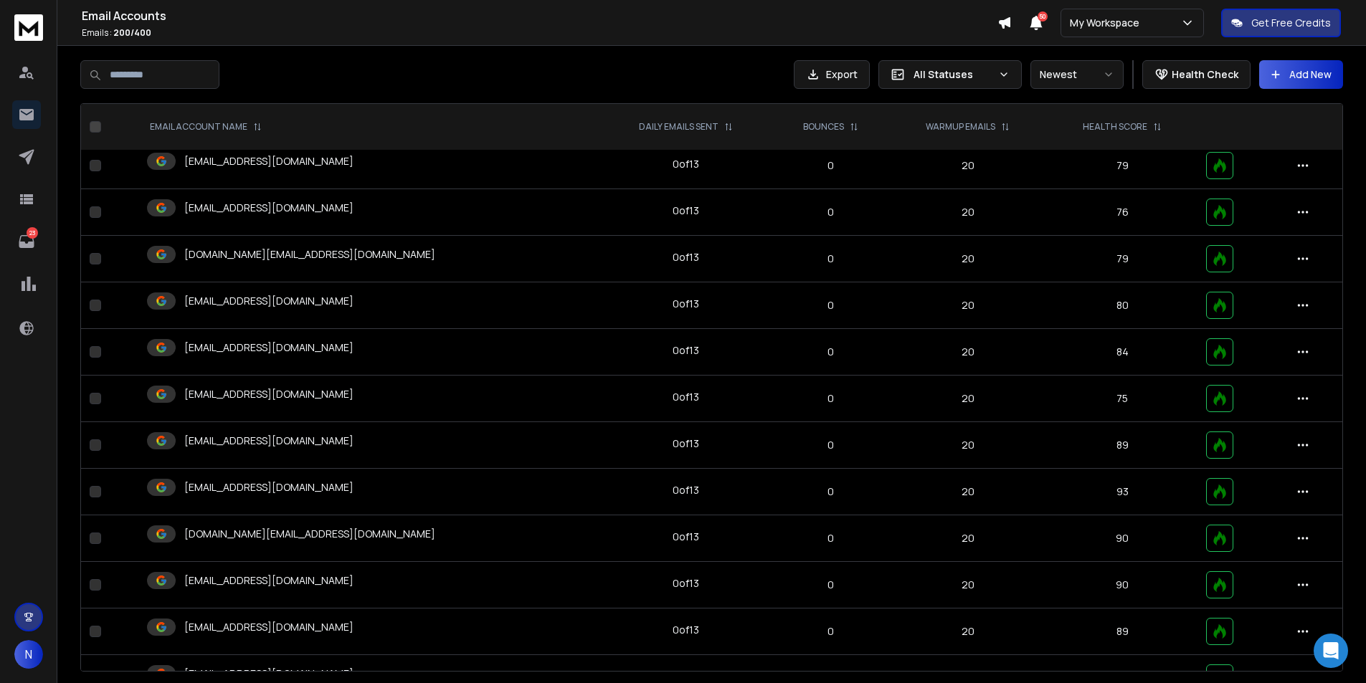
click at [729, 290] on td "0 of 13" at bounding box center [686, 301] width 174 height 37
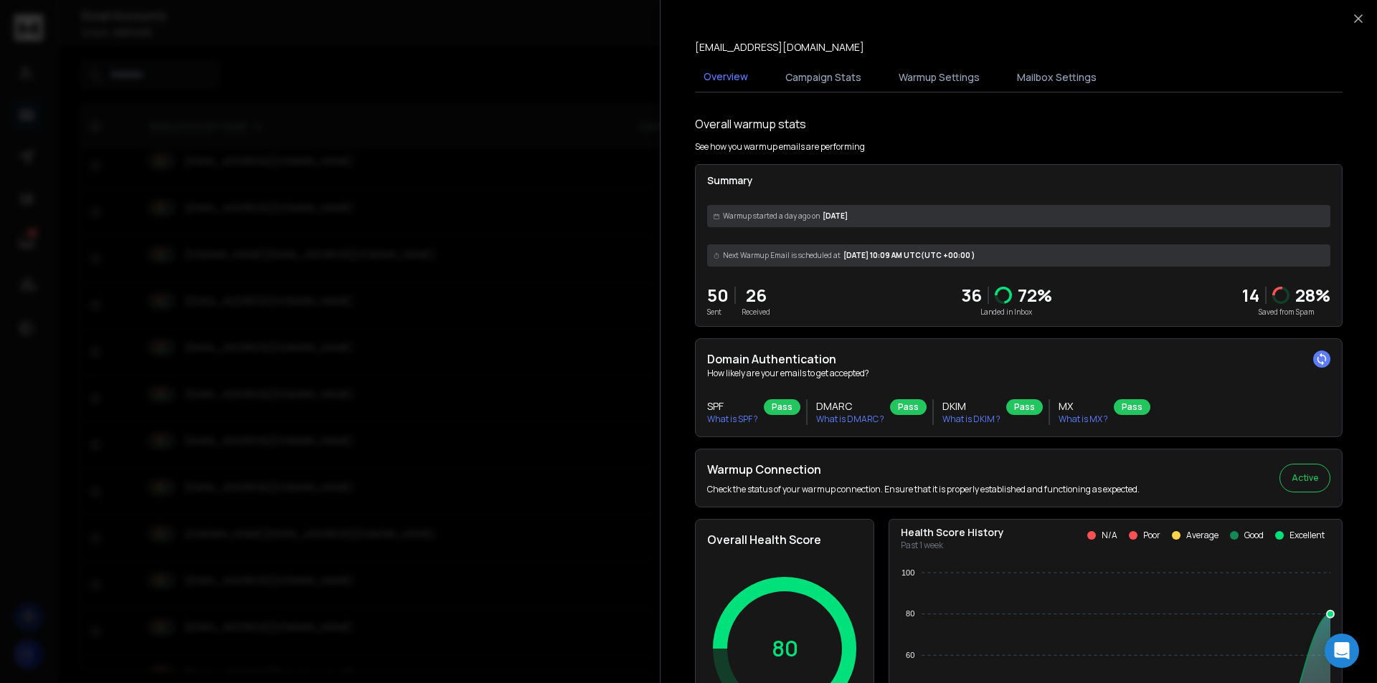
click at [636, 298] on div at bounding box center [688, 341] width 1377 height 683
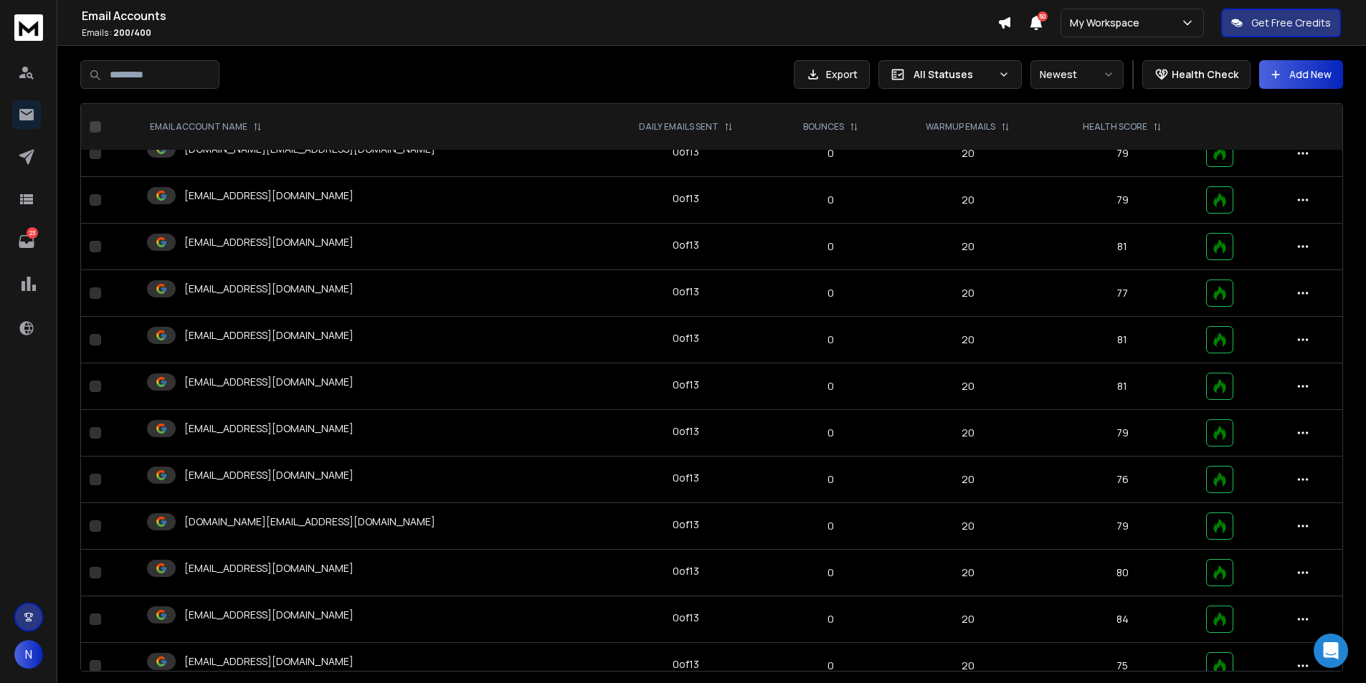
scroll to position [4445, 0]
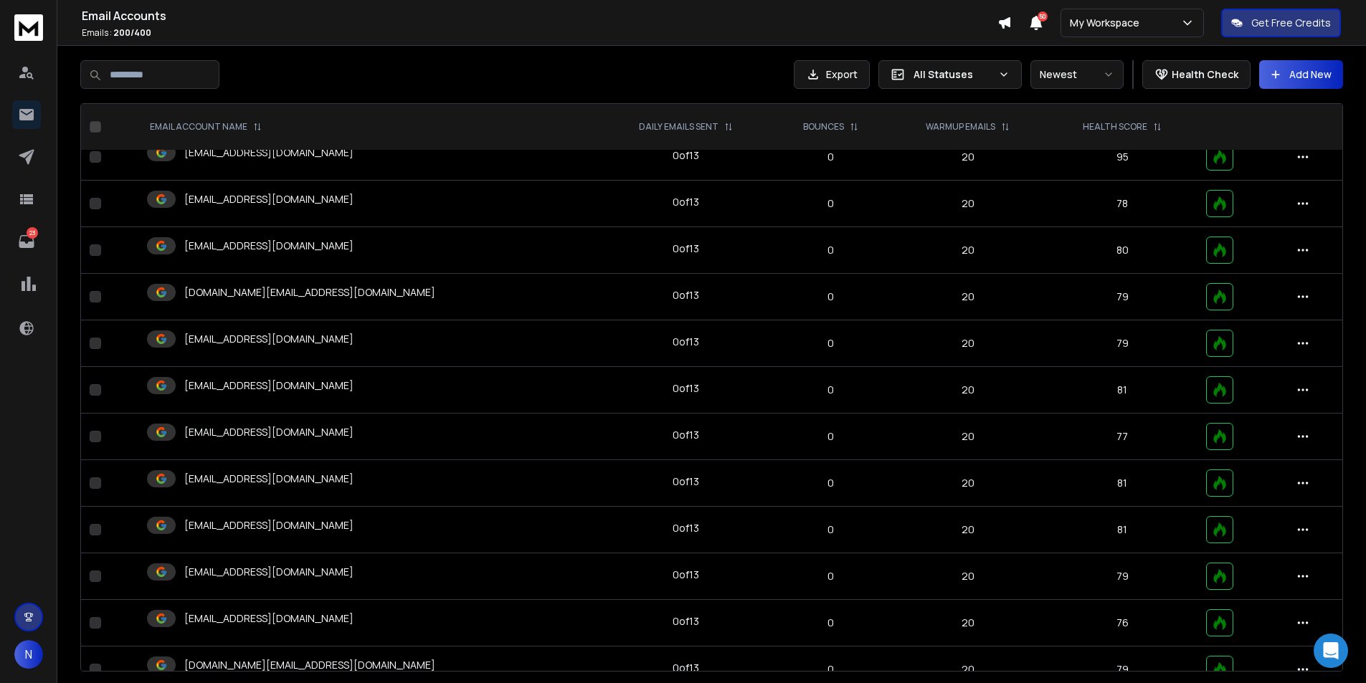
click at [1117, 440] on td "77" at bounding box center [1122, 437] width 151 height 47
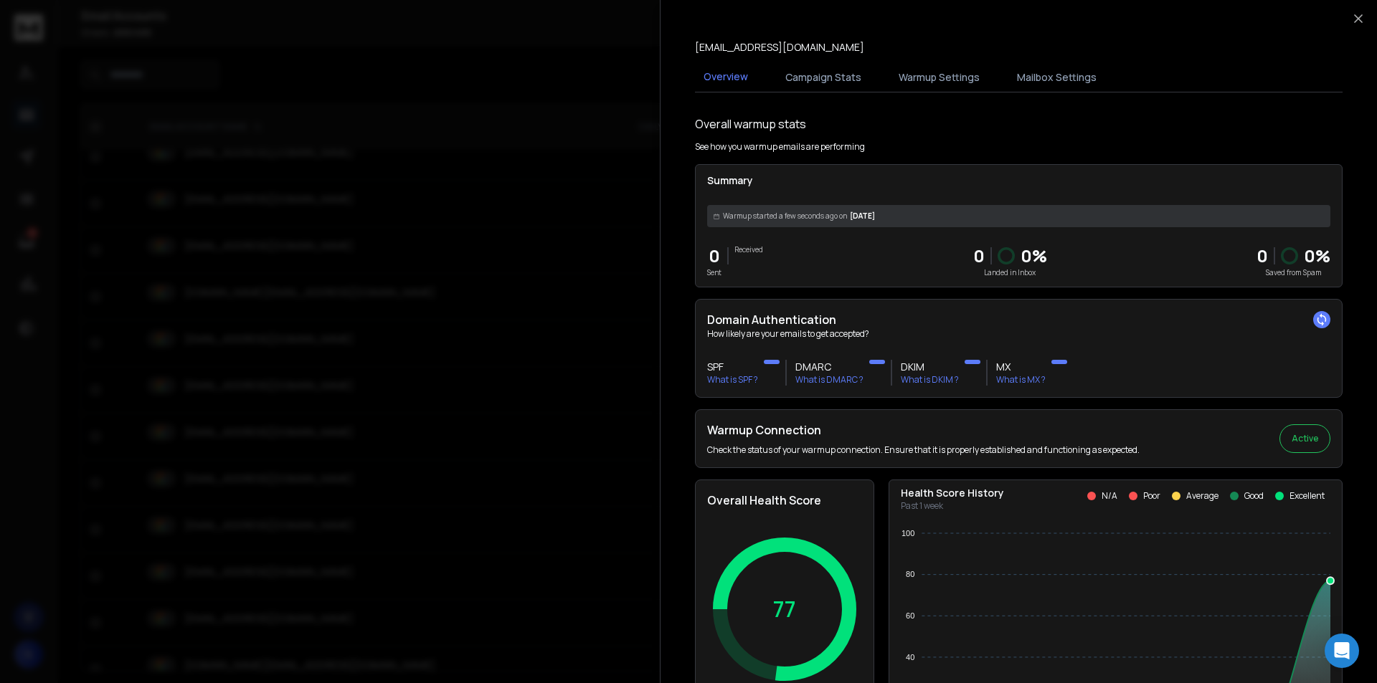
click at [624, 443] on div at bounding box center [688, 341] width 1377 height 683
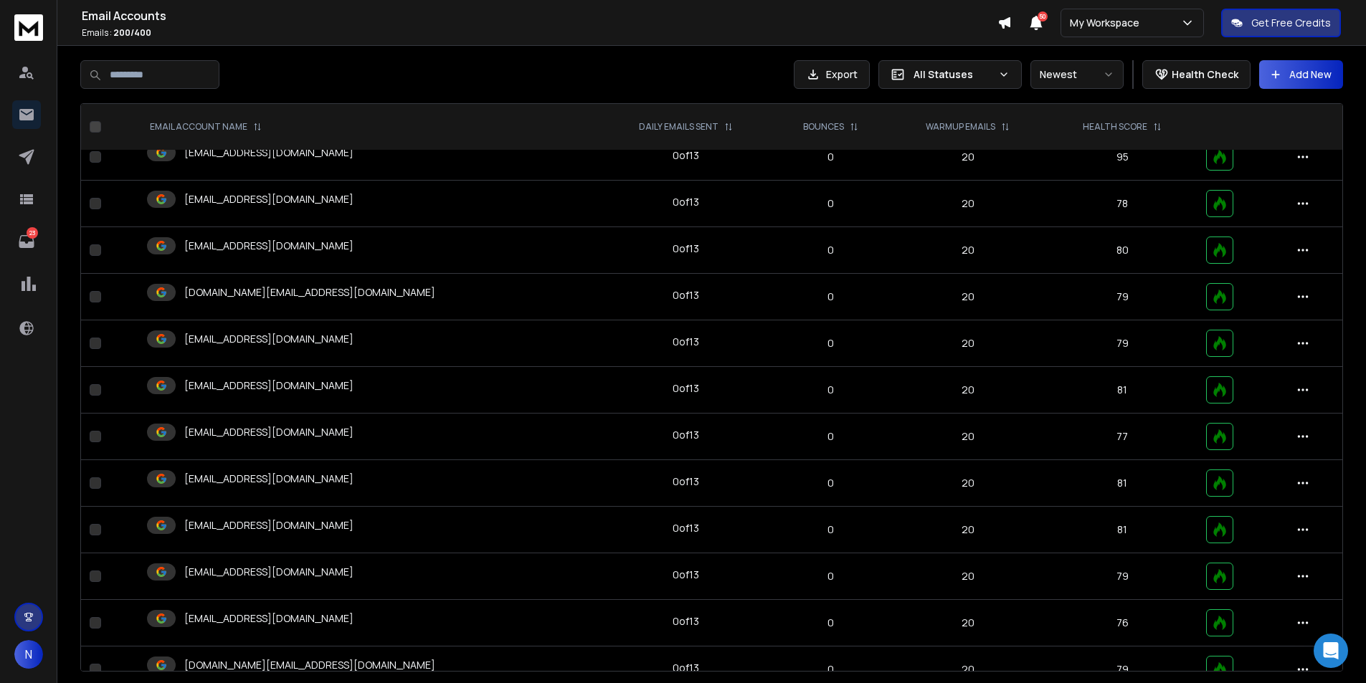
click at [1047, 346] on td "79" at bounding box center [1122, 344] width 151 height 47
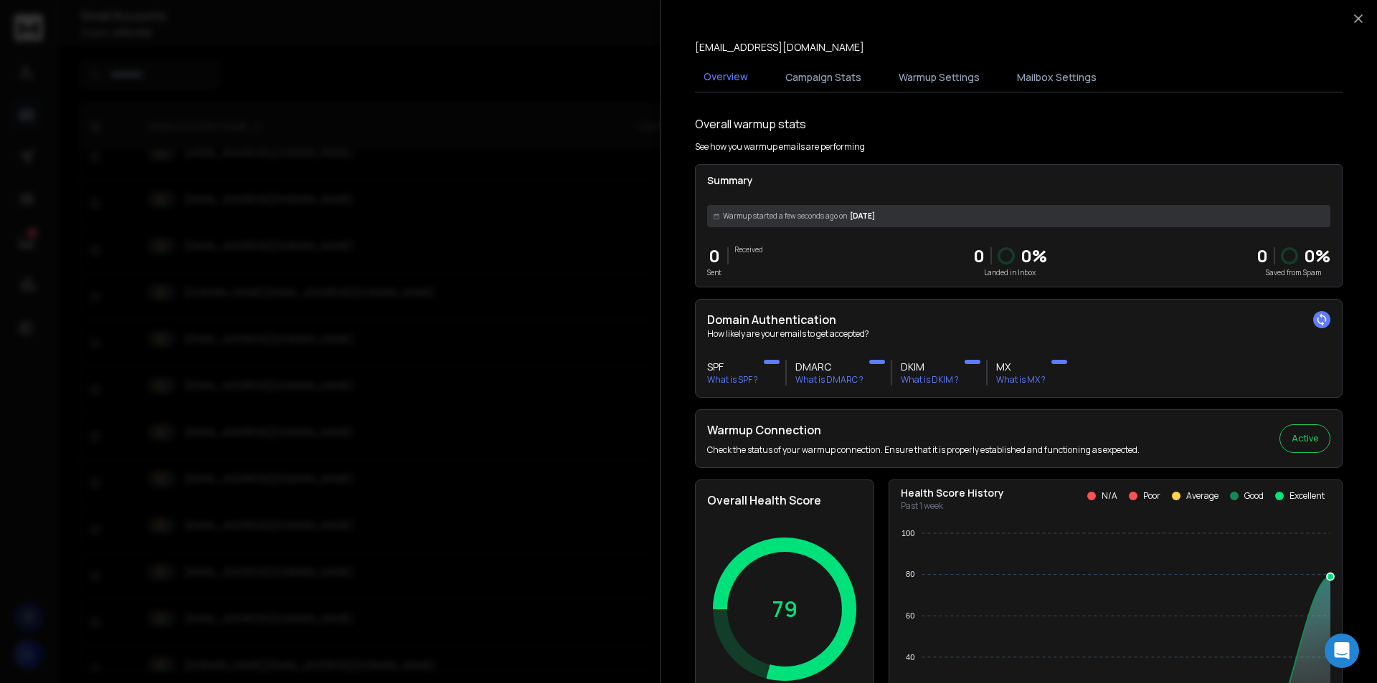
click at [615, 317] on div at bounding box center [688, 341] width 1377 height 683
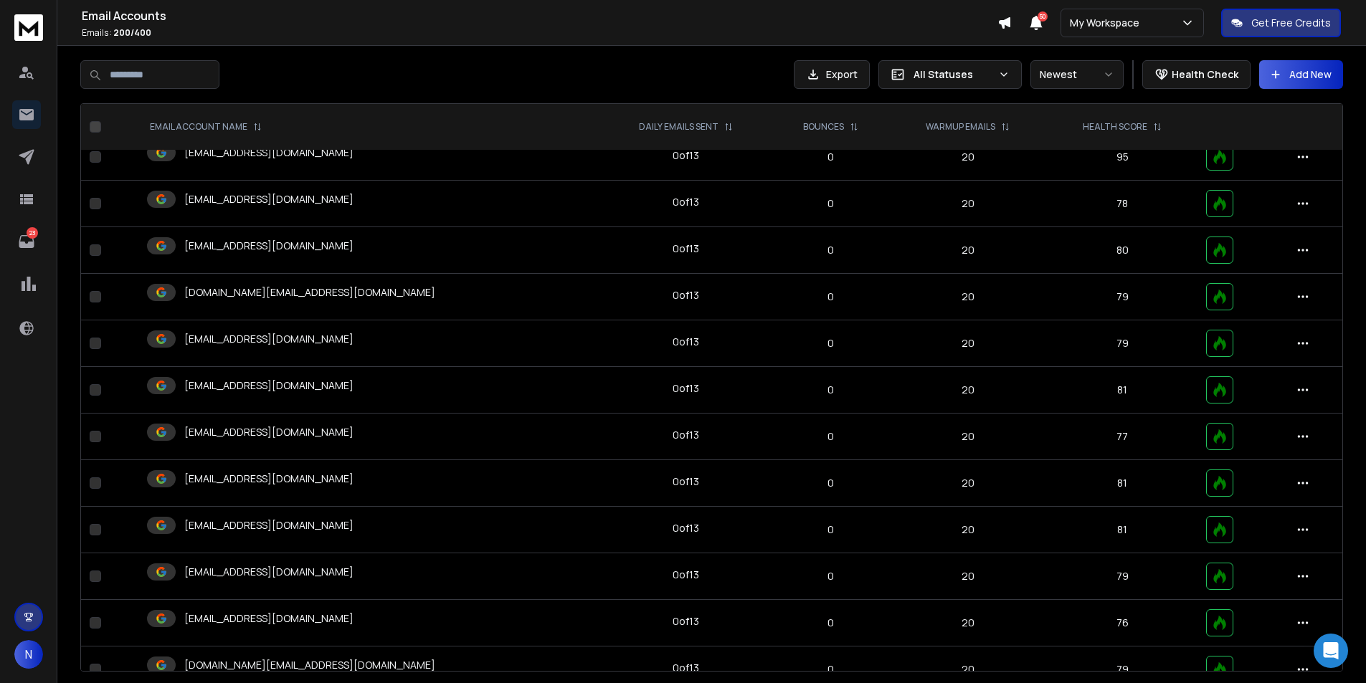
click at [972, 281] on td "20" at bounding box center [967, 297] width 158 height 47
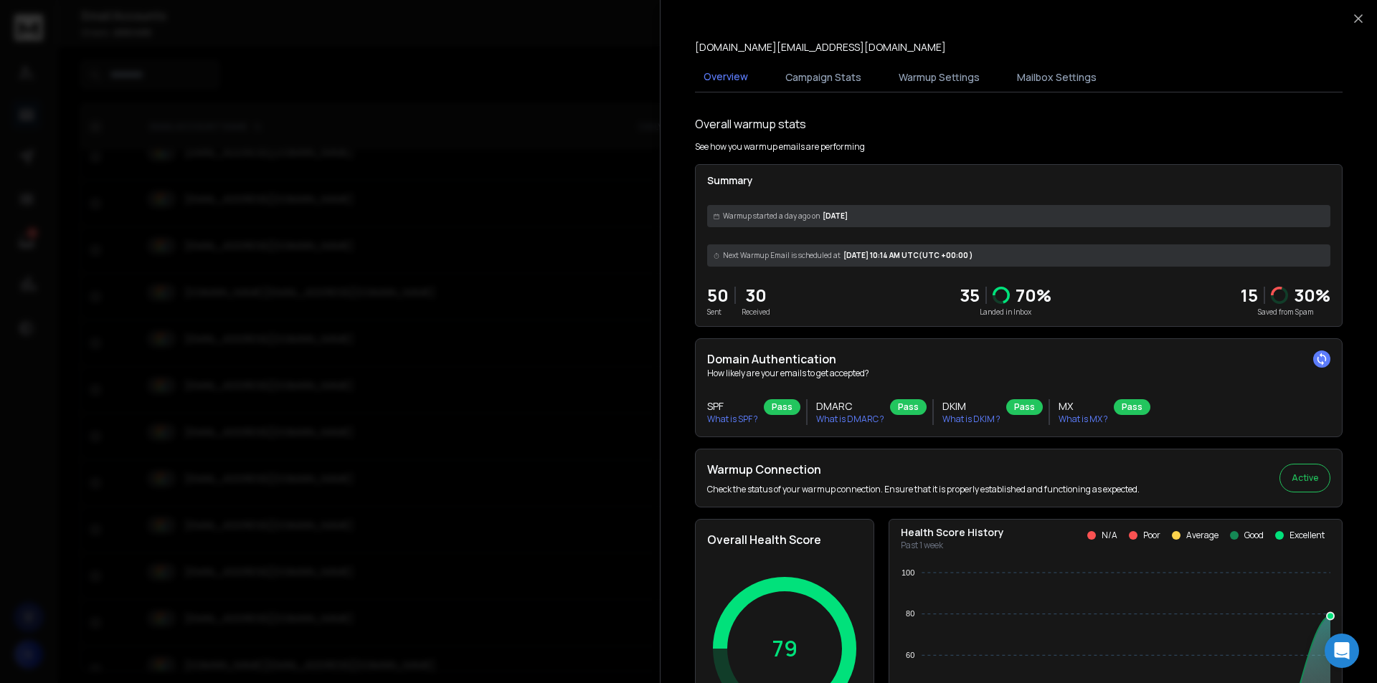
click at [622, 283] on div at bounding box center [688, 341] width 1377 height 683
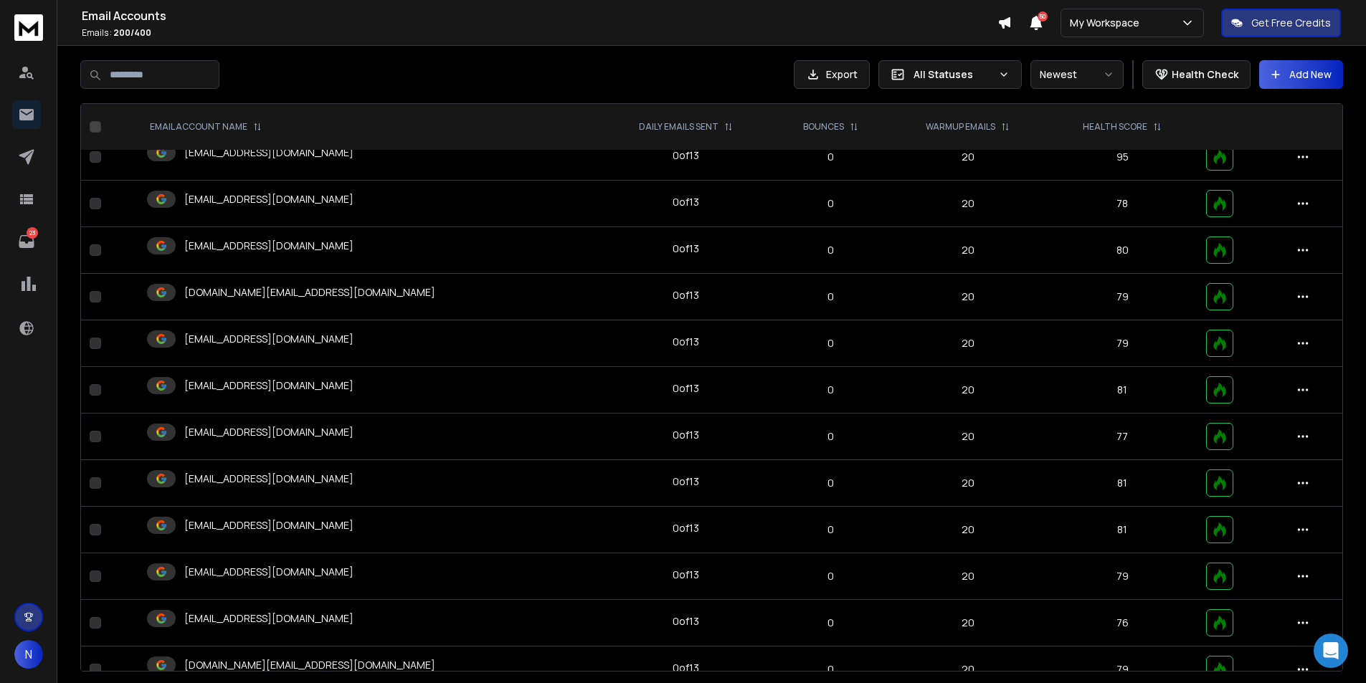
click at [1025, 240] on td "20" at bounding box center [967, 250] width 158 height 47
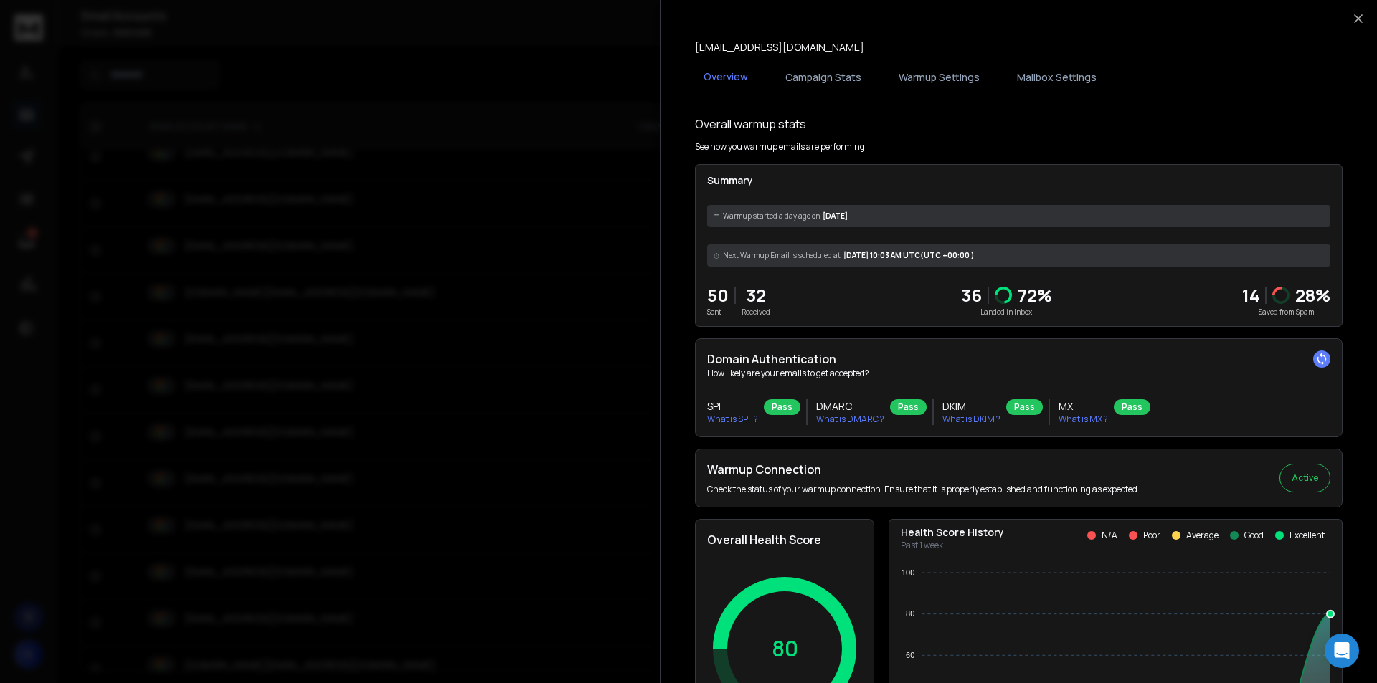
click at [574, 379] on div at bounding box center [688, 341] width 1377 height 683
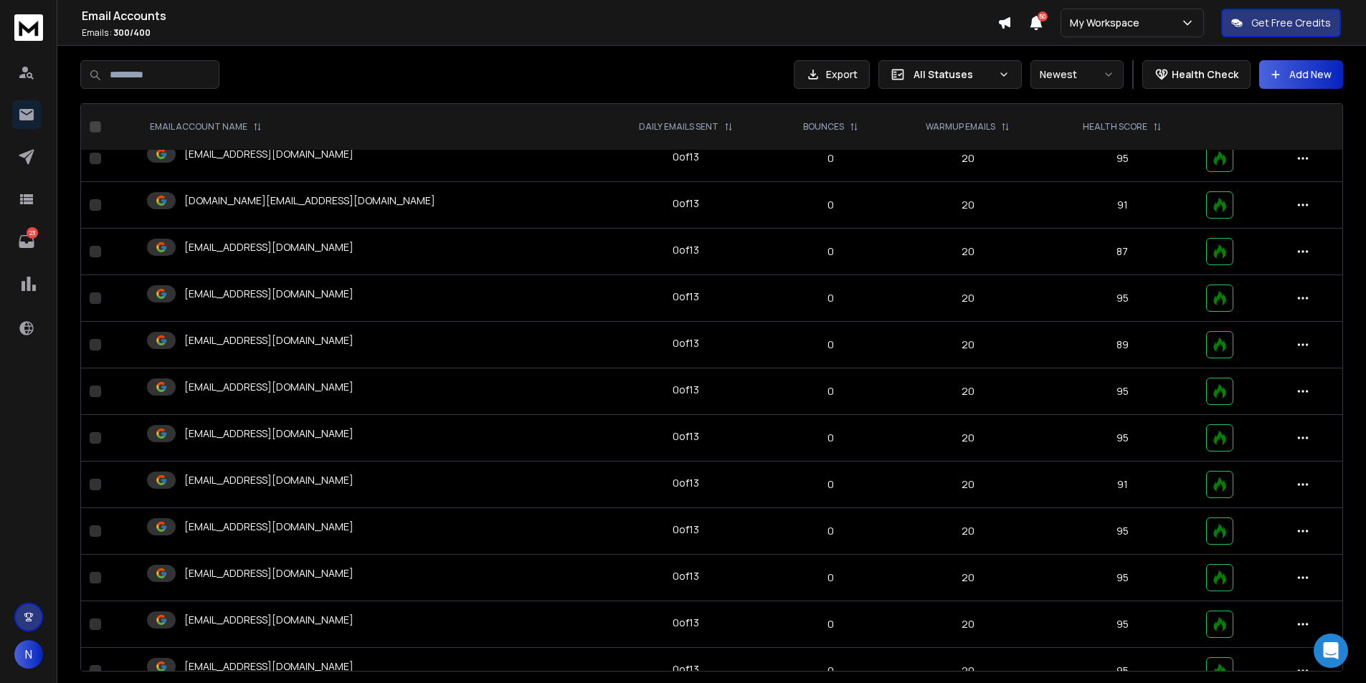
scroll to position [12815, 0]
